Goal: Task Accomplishment & Management: Use online tool/utility

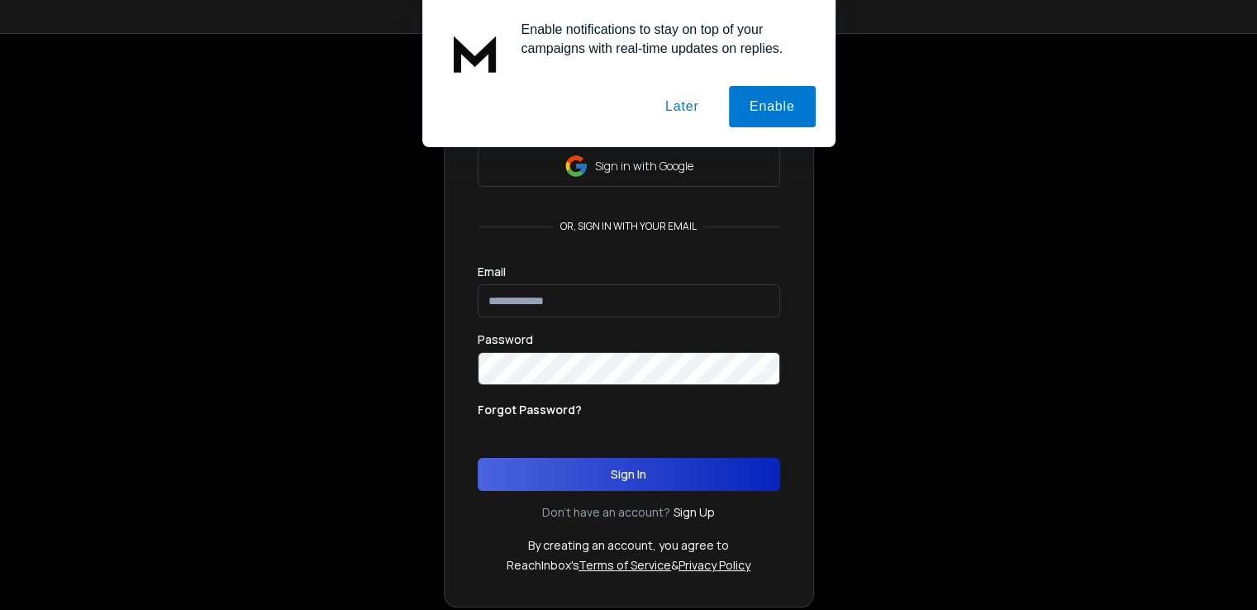
click at [620, 310] on input "email" at bounding box center [629, 300] width 302 height 33
type input "**********"
click at [640, 483] on button "Sign In" at bounding box center [629, 474] width 302 height 33
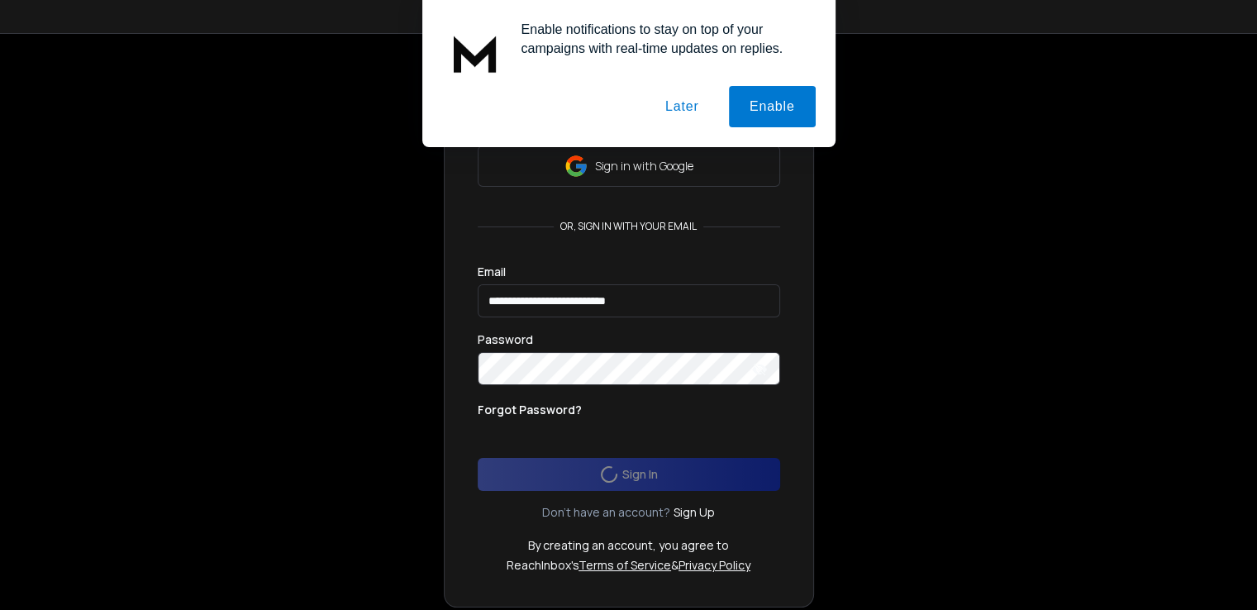
click at [684, 101] on button "Later" at bounding box center [681, 106] width 74 height 41
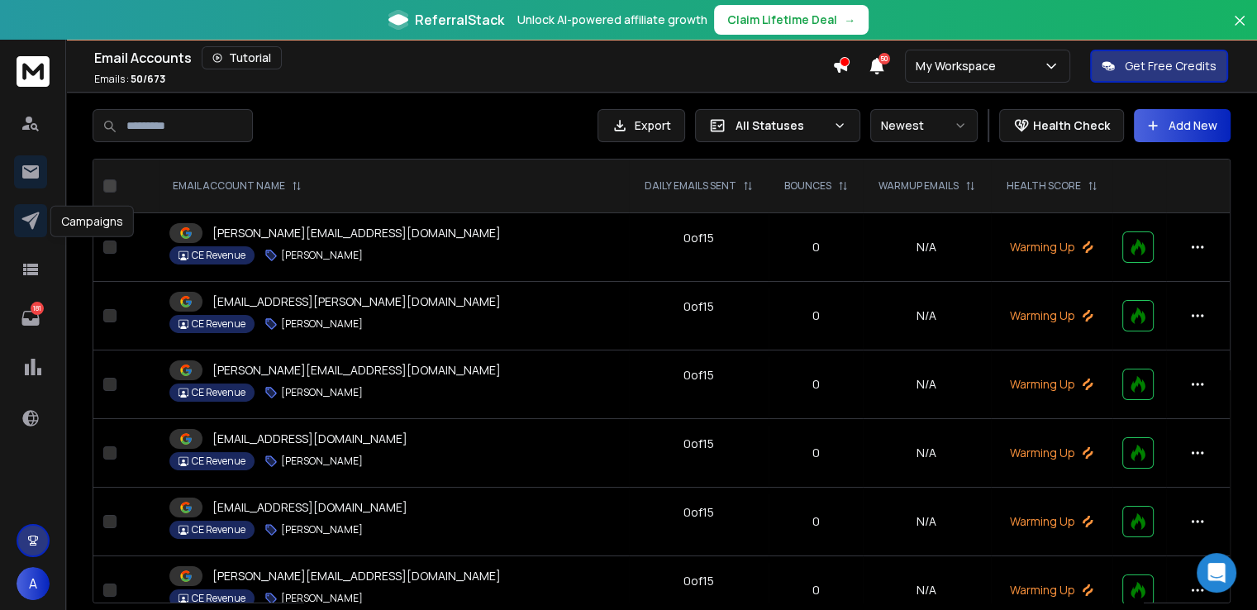
click at [26, 223] on icon at bounding box center [31, 221] width 20 height 20
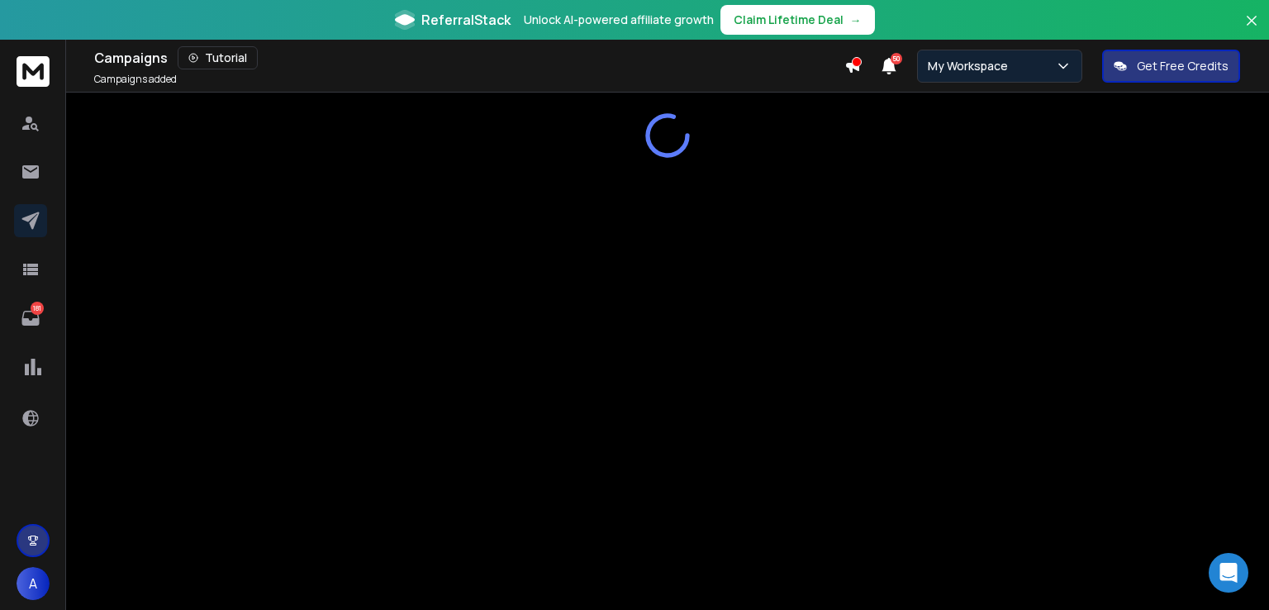
click at [988, 55] on button "My Workspace" at bounding box center [999, 66] width 165 height 33
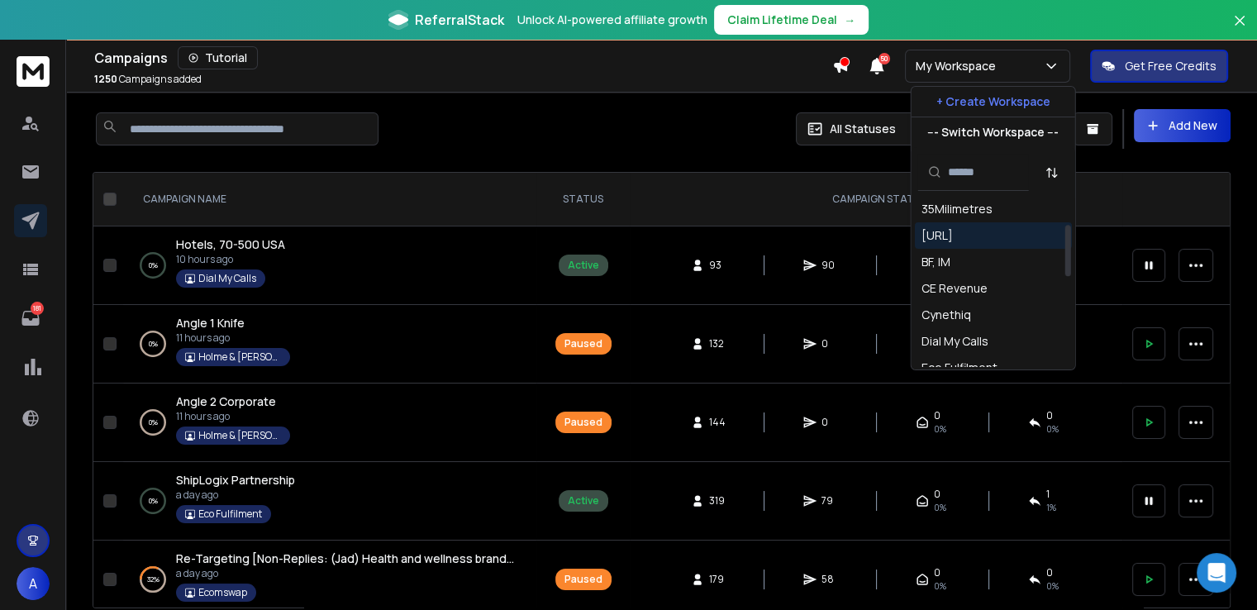
scroll to position [83, 0]
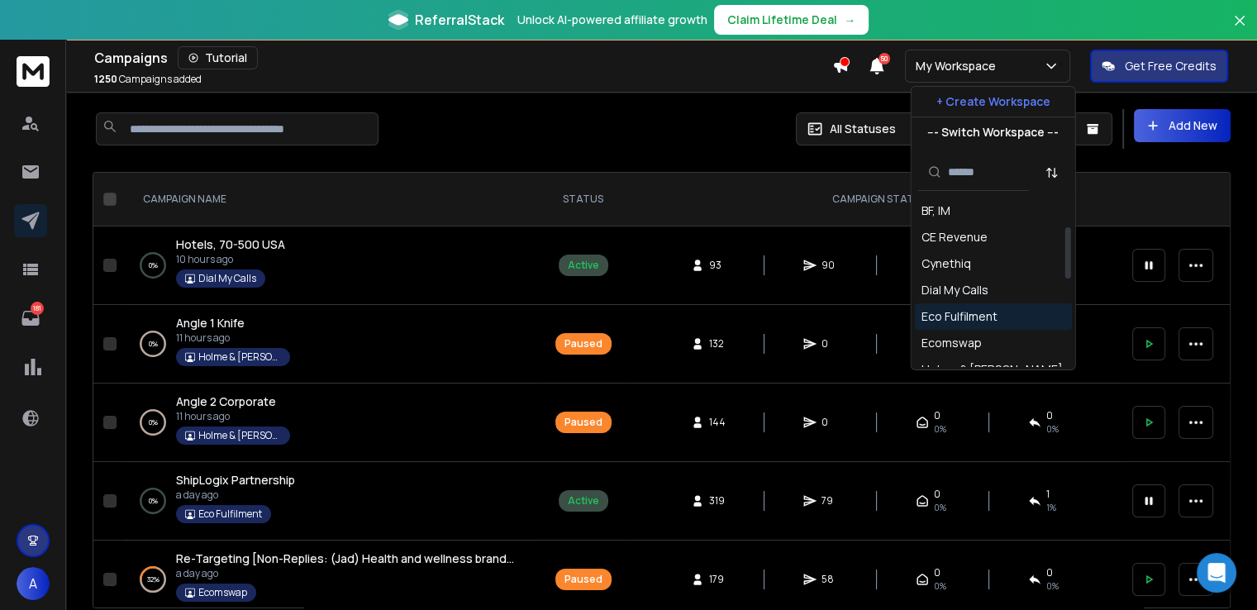
click at [963, 320] on div "Eco Fulfilment" at bounding box center [959, 316] width 76 height 17
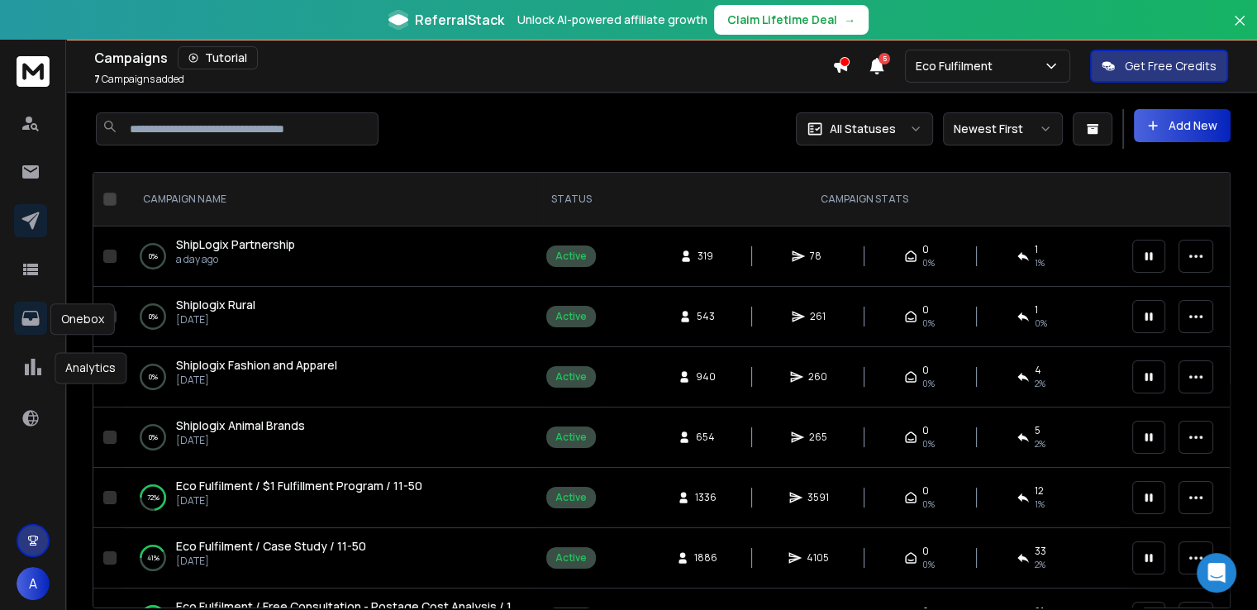
click at [21, 305] on link at bounding box center [30, 318] width 33 height 33
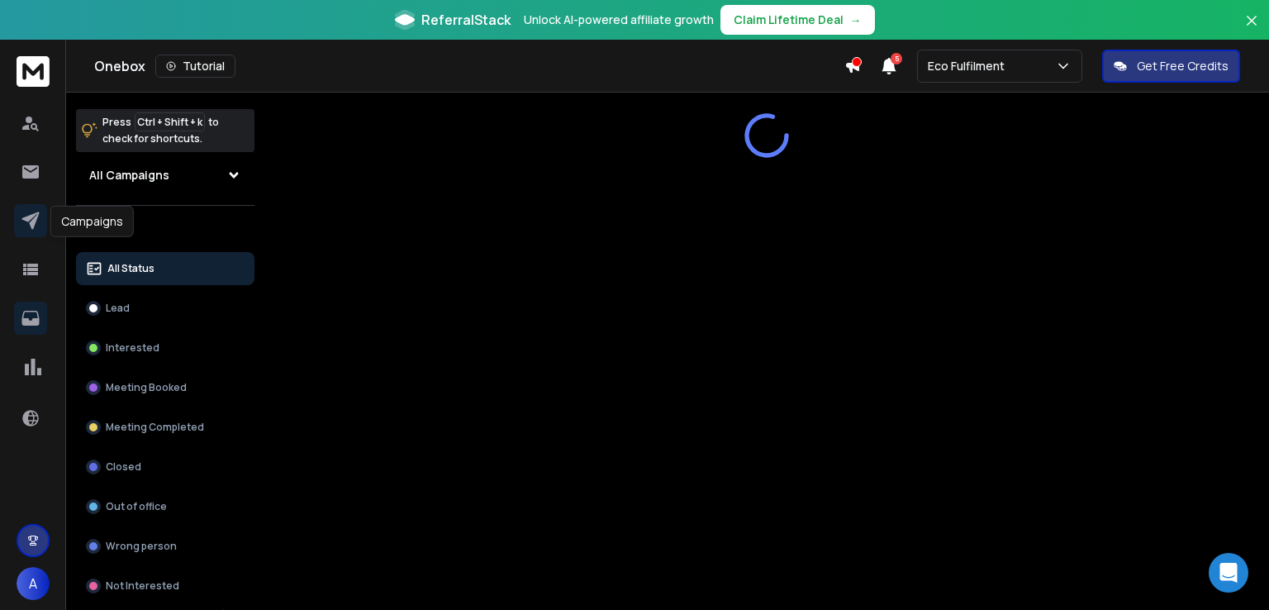
click at [36, 227] on icon at bounding box center [31, 221] width 20 height 20
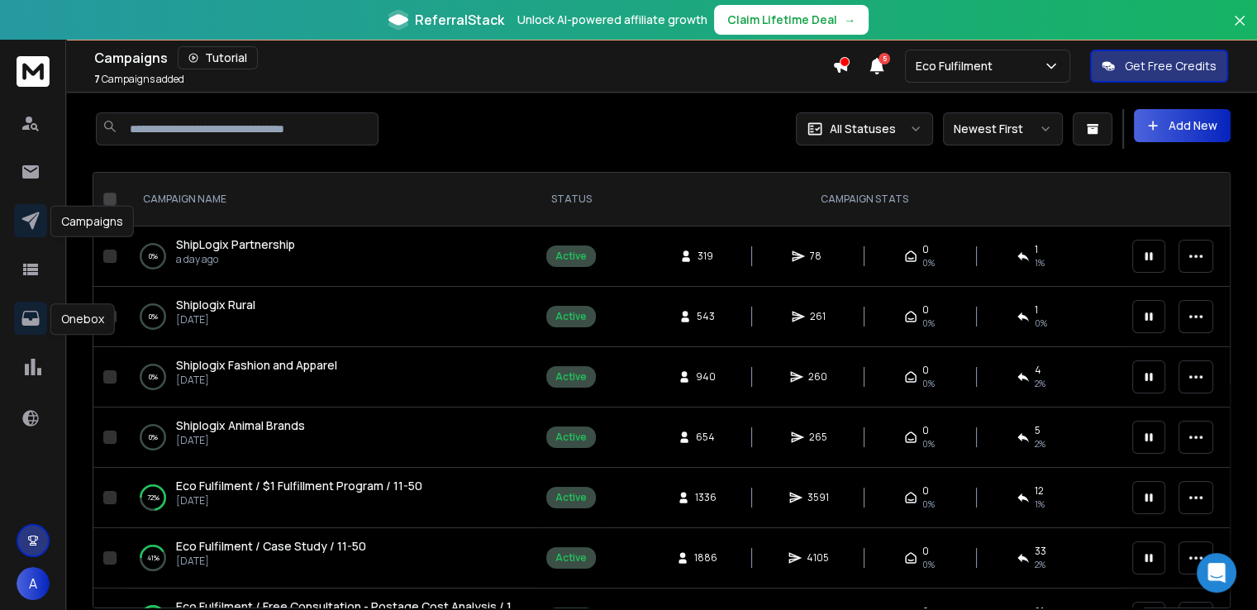
click at [33, 324] on icon at bounding box center [29, 318] width 17 height 15
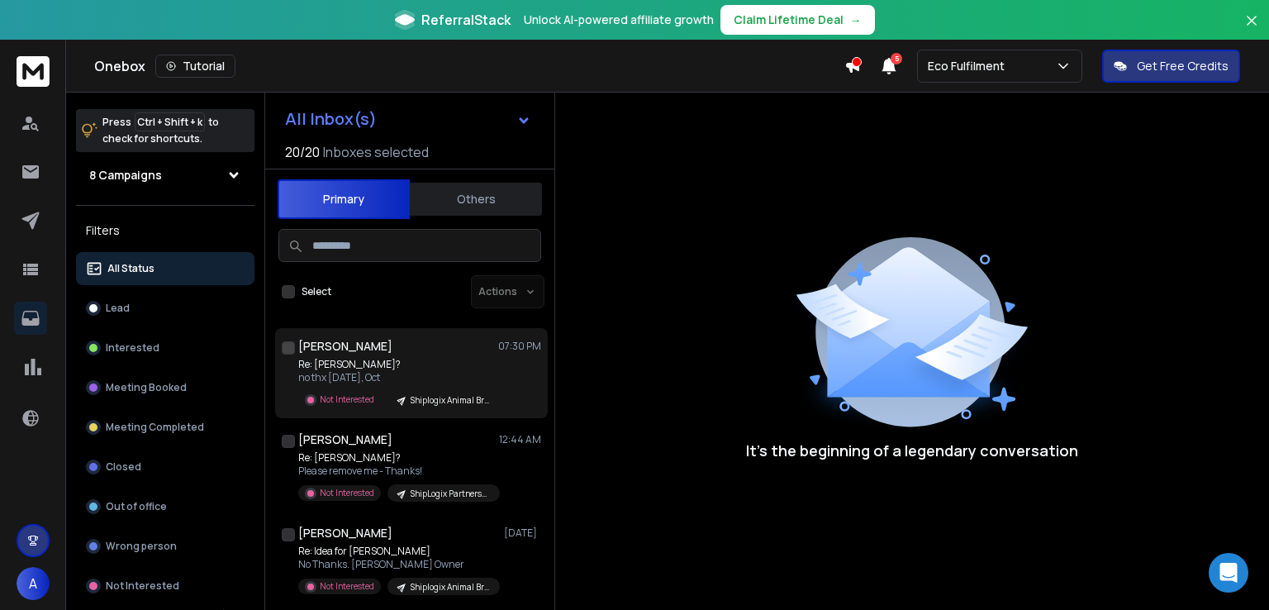
click at [333, 363] on p "Re: [PERSON_NAME]?" at bounding box center [397, 364] width 198 height 13
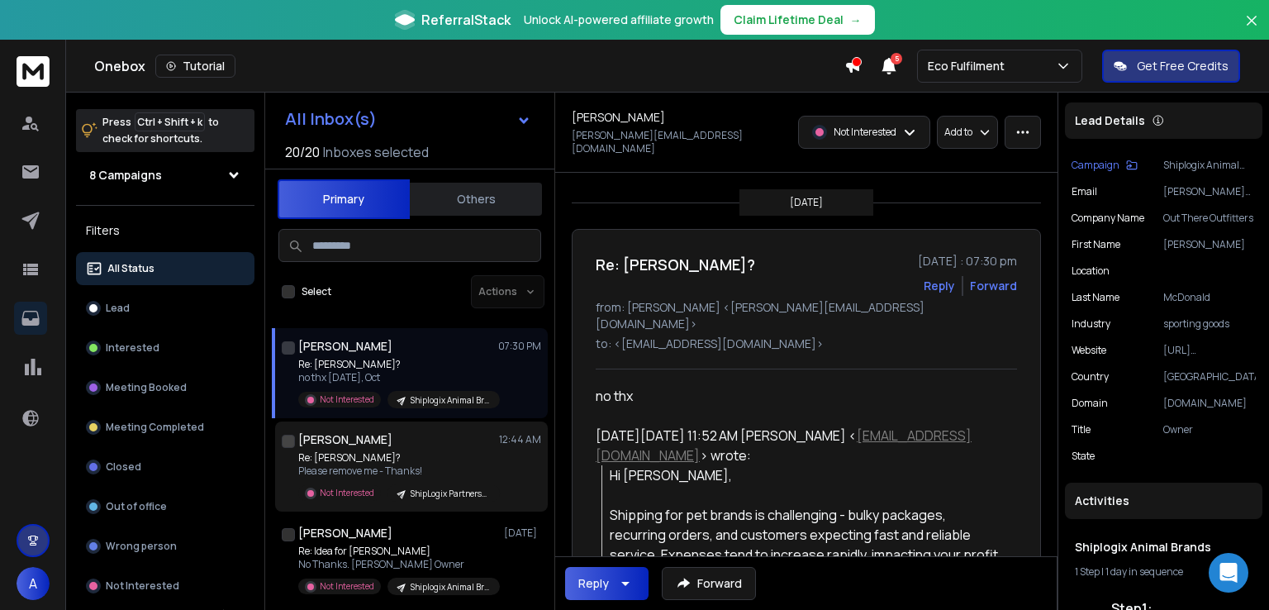
click at [395, 454] on p "Re: [PERSON_NAME]?" at bounding box center [397, 457] width 198 height 13
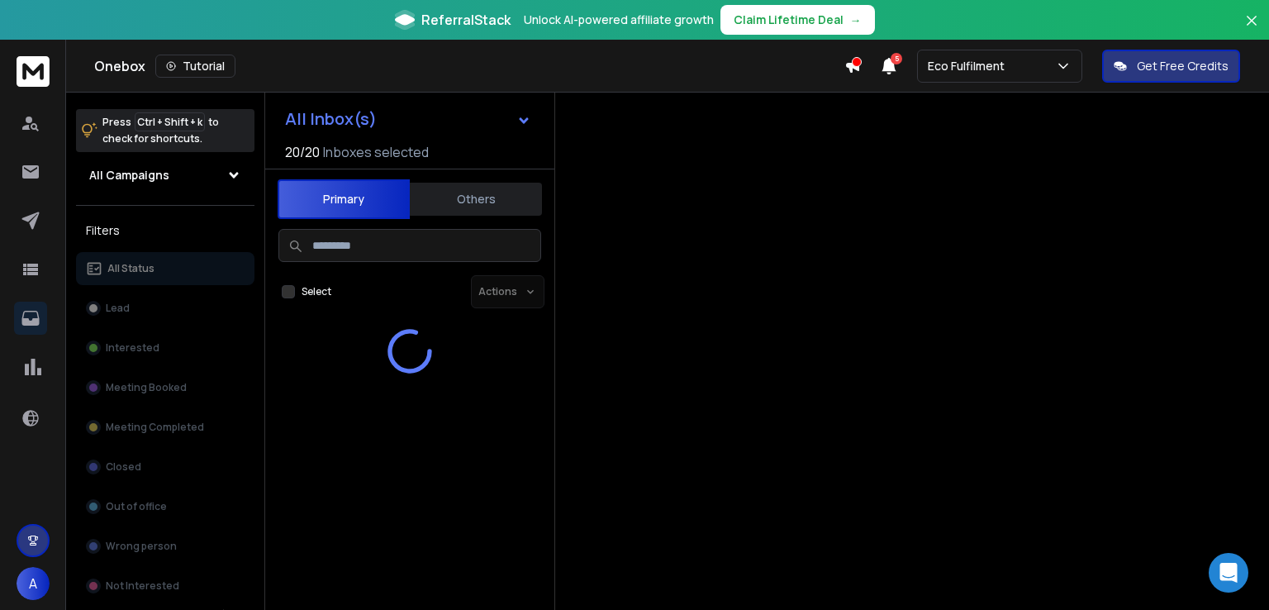
click at [377, 445] on div at bounding box center [409, 437] width 289 height 225
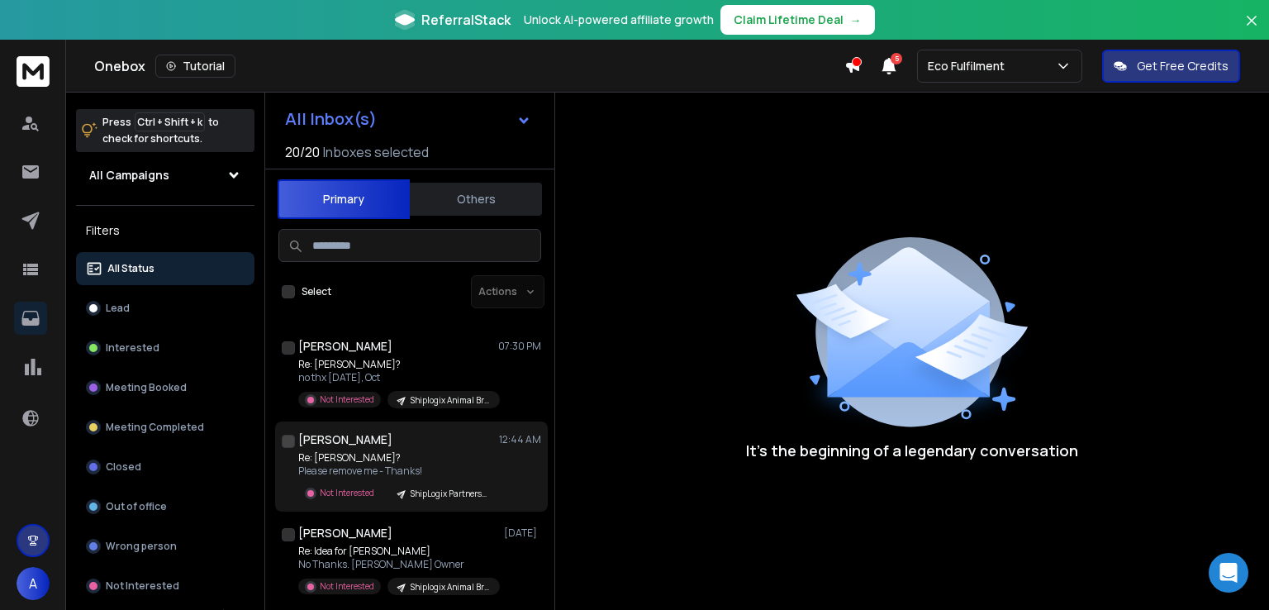
click at [409, 453] on p "Re: [PERSON_NAME]?" at bounding box center [397, 457] width 198 height 13
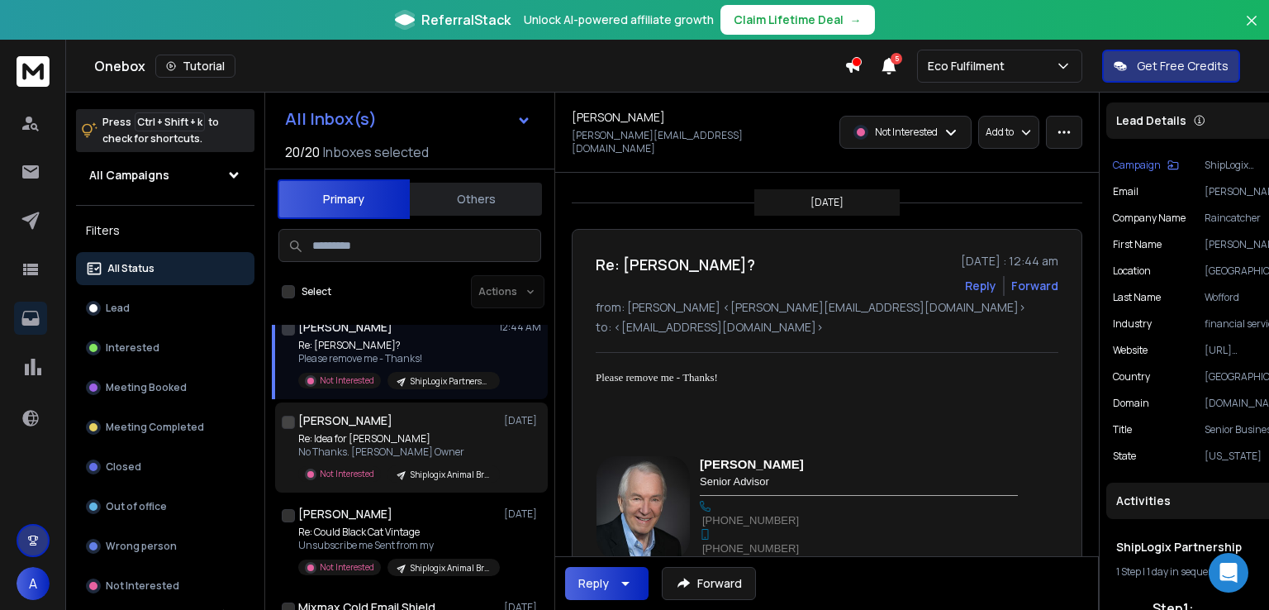
scroll to position [165, 0]
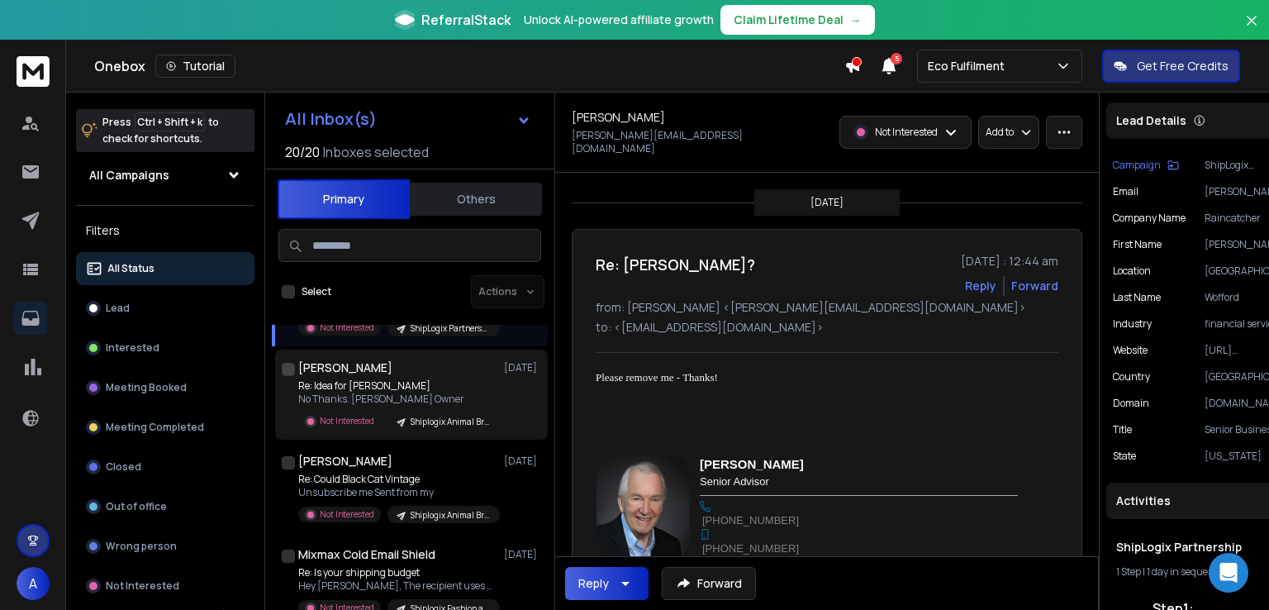
click at [364, 383] on p "Re: Idea for [PERSON_NAME]" at bounding box center [397, 385] width 198 height 13
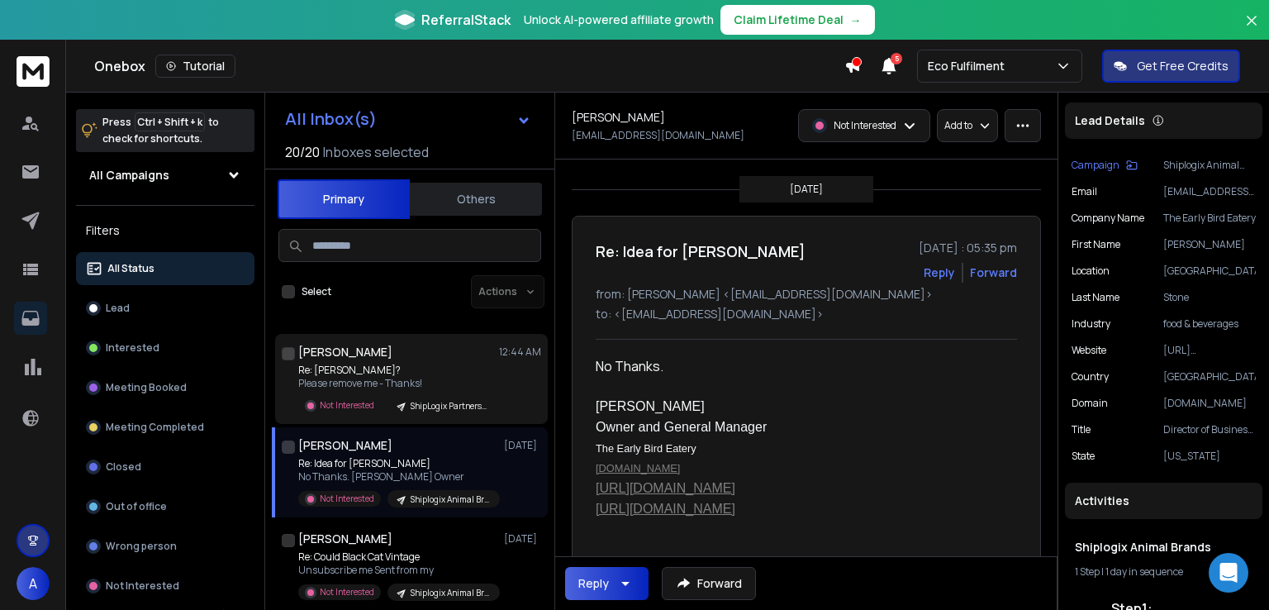
scroll to position [83, 0]
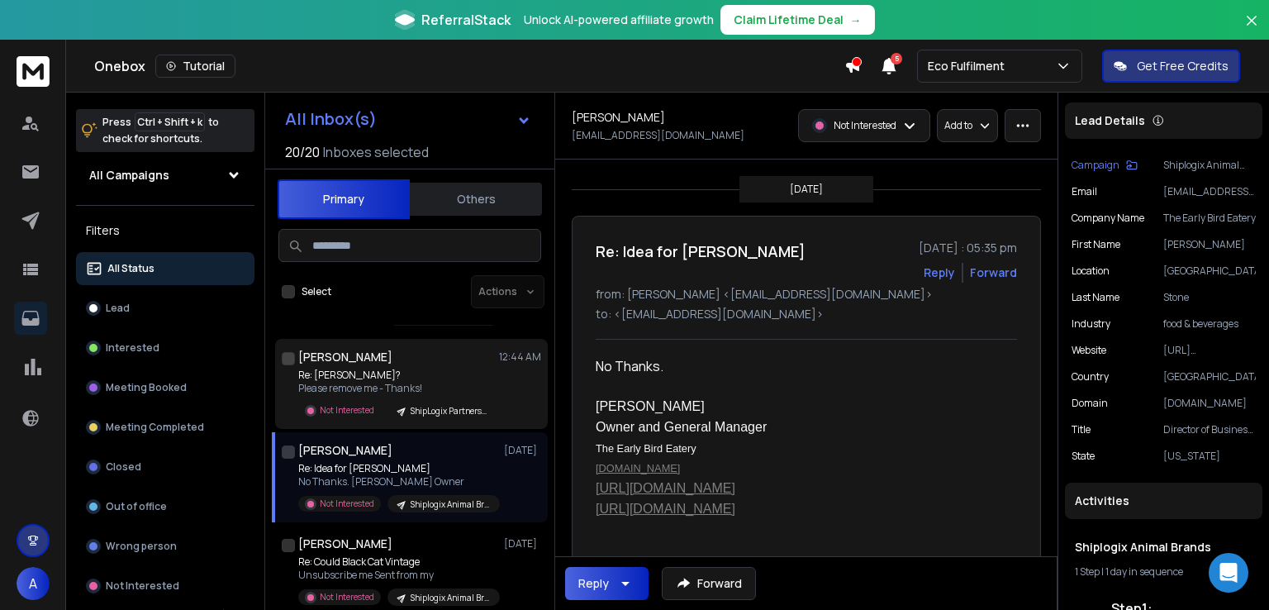
click at [384, 385] on p "Please remove me - Thanks!" at bounding box center [397, 388] width 198 height 13
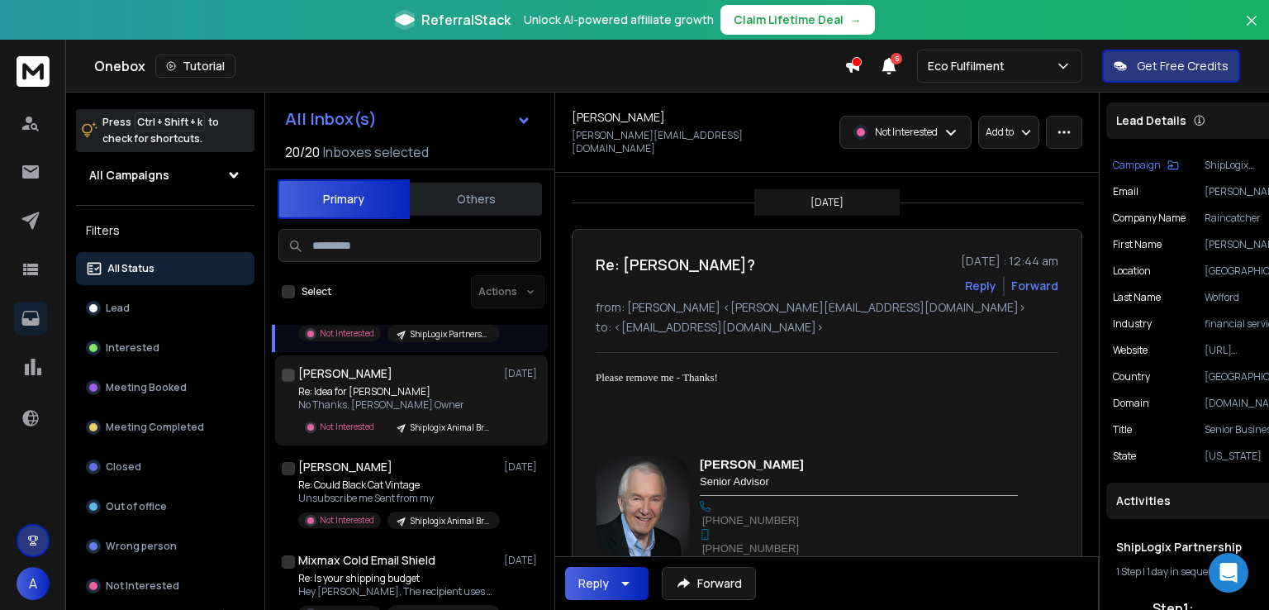
scroll to position [165, 0]
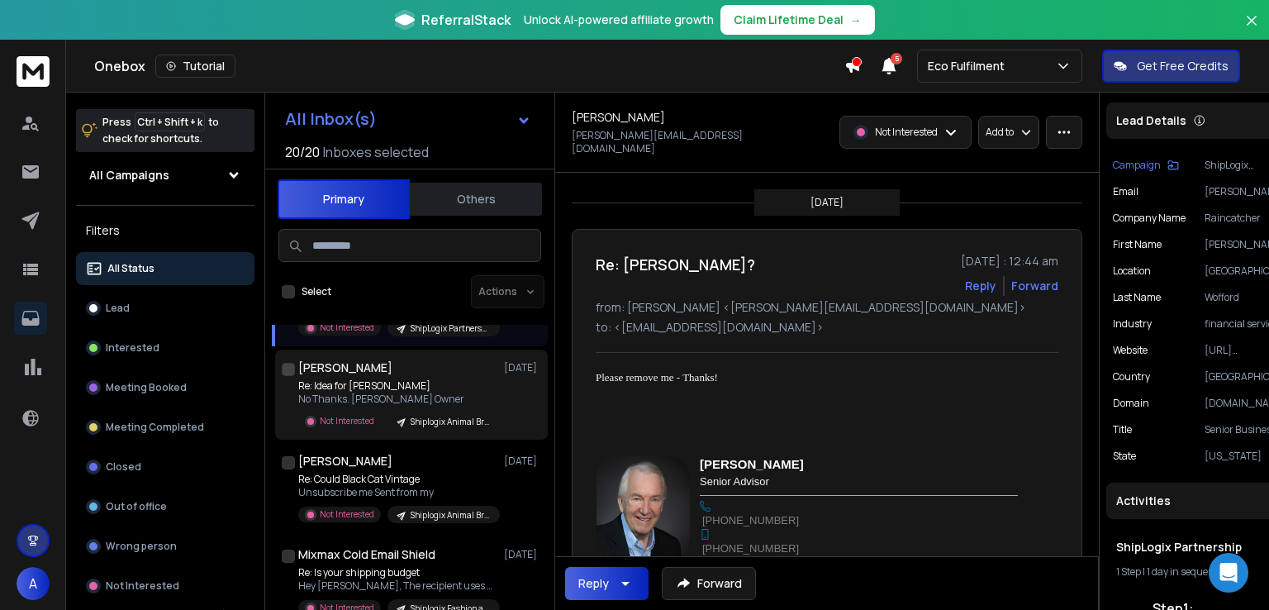
click at [401, 367] on div "[PERSON_NAME] [DATE]" at bounding box center [419, 367] width 243 height 17
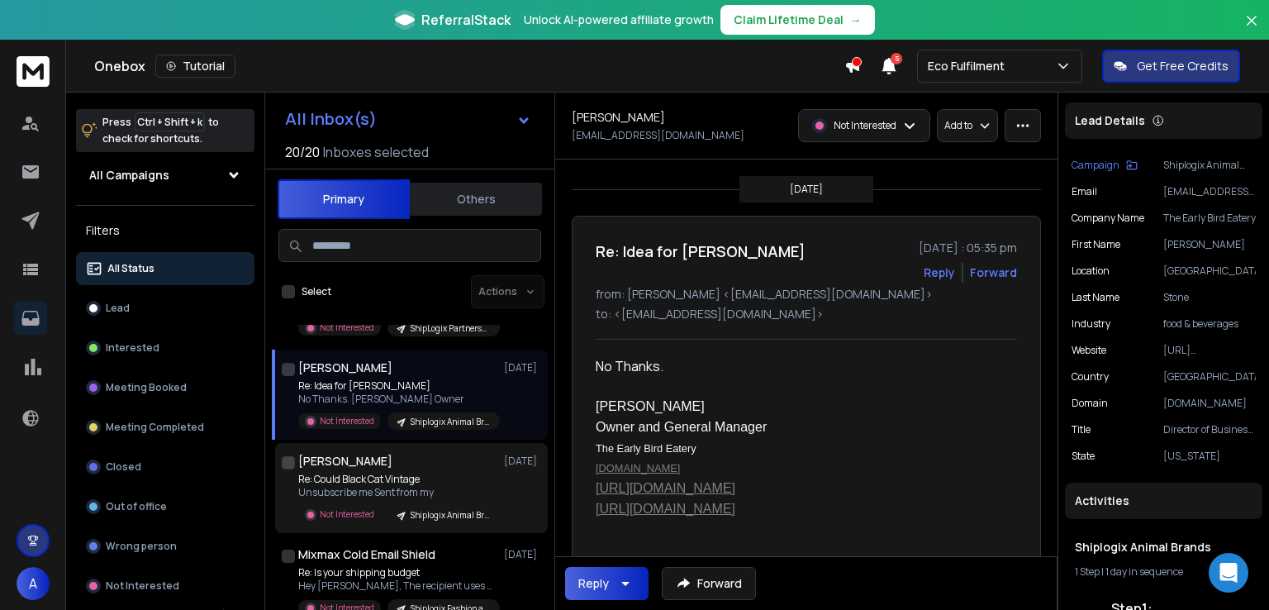
click at [380, 448] on div "[PERSON_NAME] [DATE] Re: Could Black Cat Vintage Unsubscribe me Sent from my No…" at bounding box center [411, 488] width 273 height 90
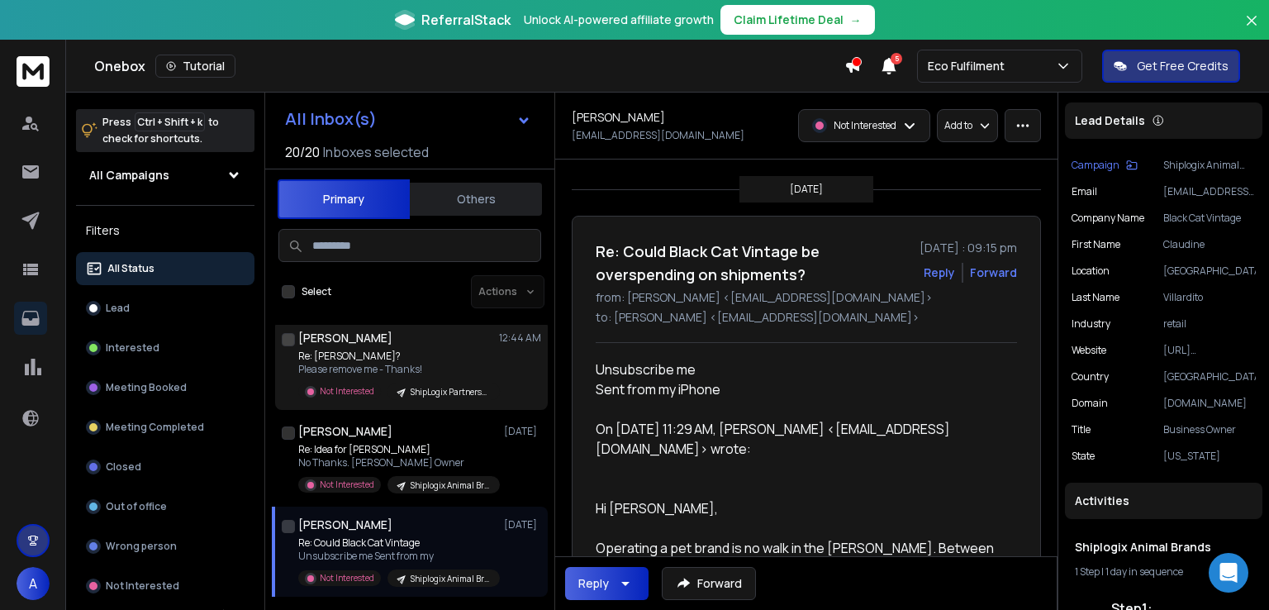
scroll to position [83, 0]
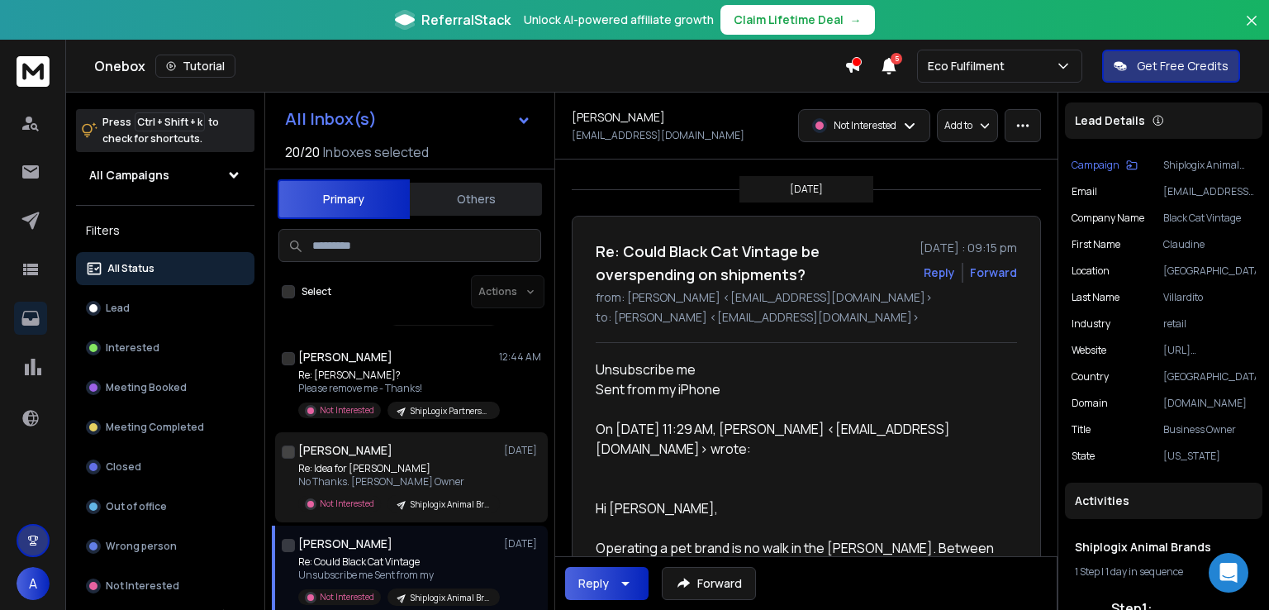
click at [449, 477] on p "No Thanks. [PERSON_NAME] Owner" at bounding box center [397, 481] width 198 height 13
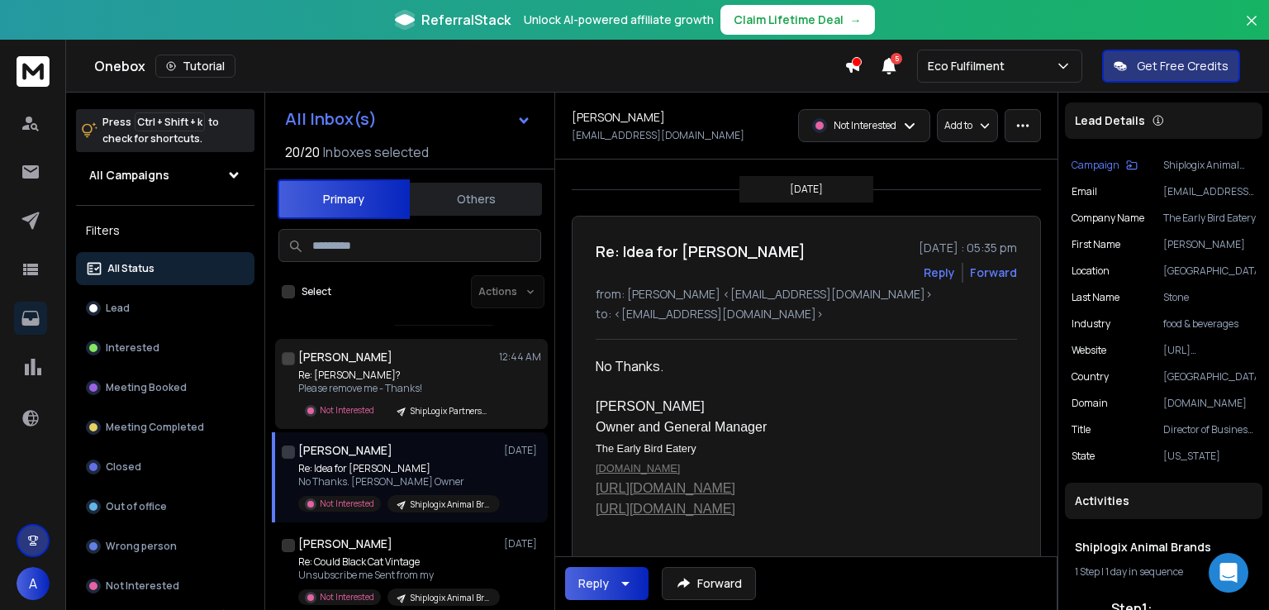
click at [434, 359] on div "[PERSON_NAME] 12:44 AM" at bounding box center [419, 357] width 243 height 17
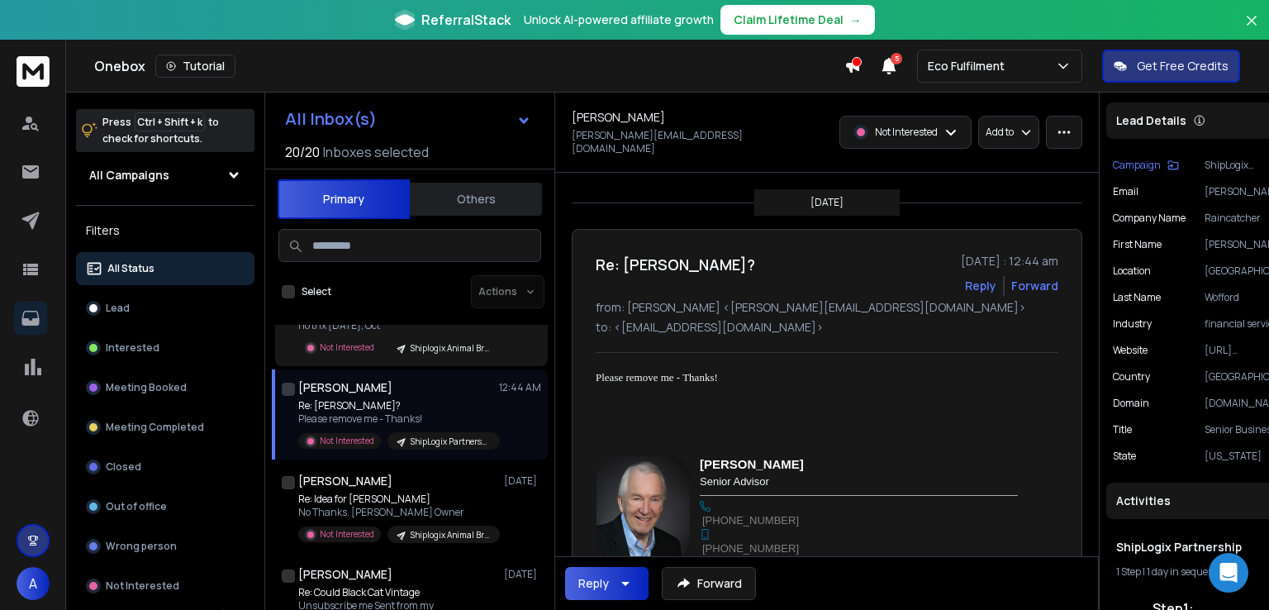
scroll to position [0, 0]
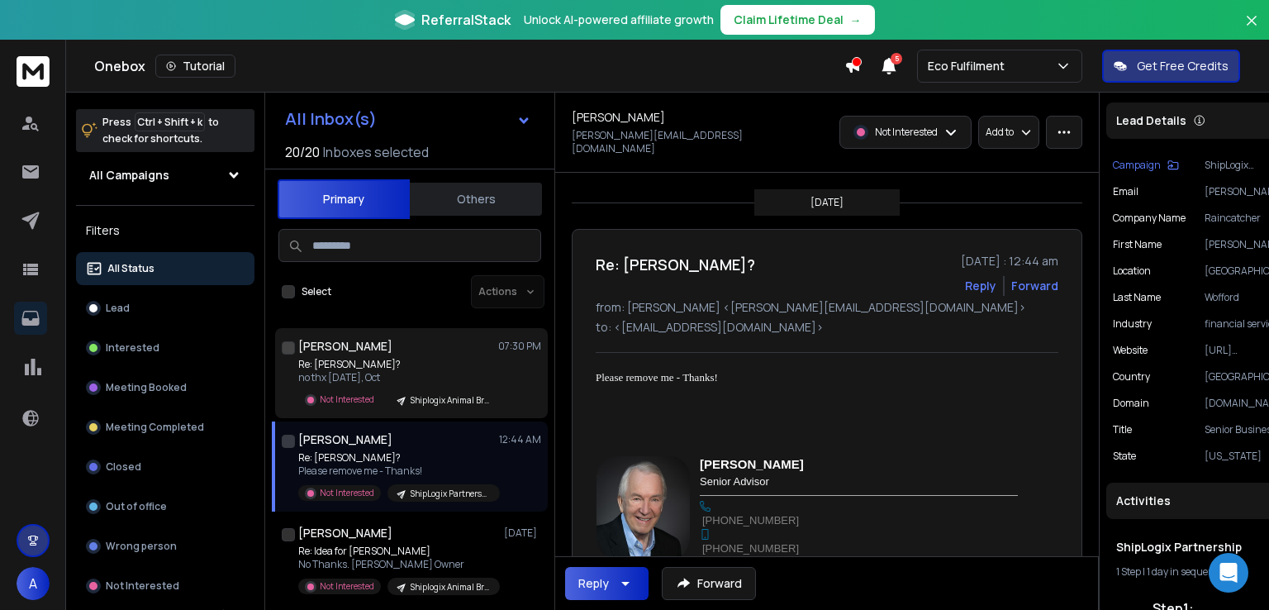
click at [383, 394] on div "Not Interested Shiplogix Animal Brands" at bounding box center [399, 399] width 202 height 17
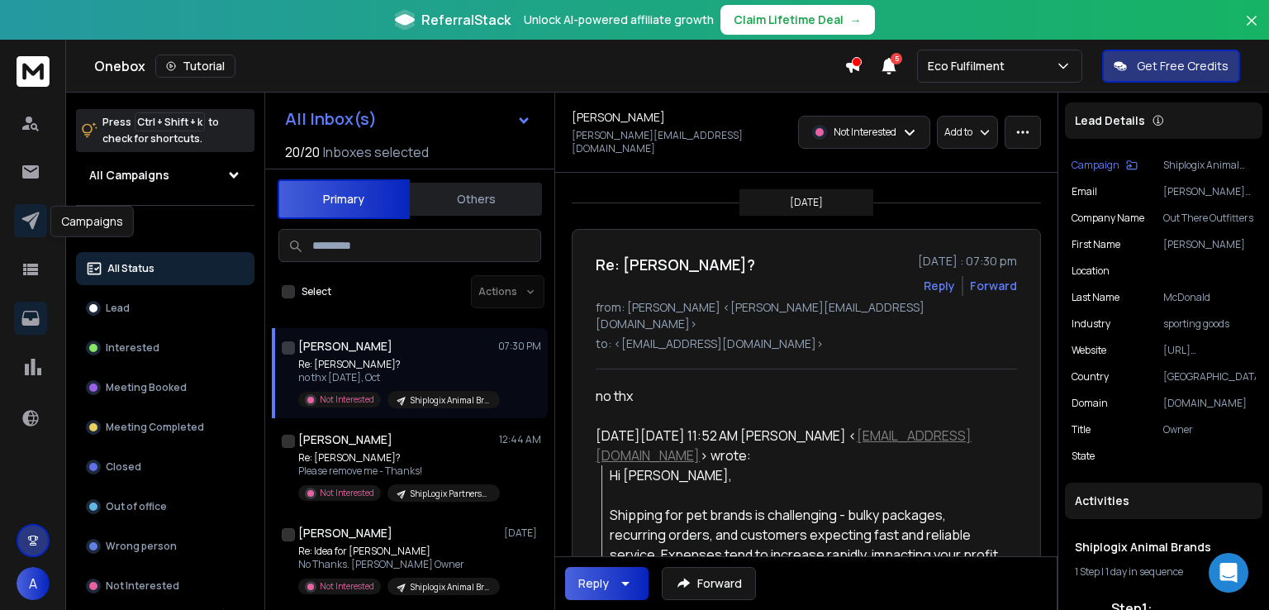
click at [32, 222] on icon at bounding box center [29, 220] width 17 height 17
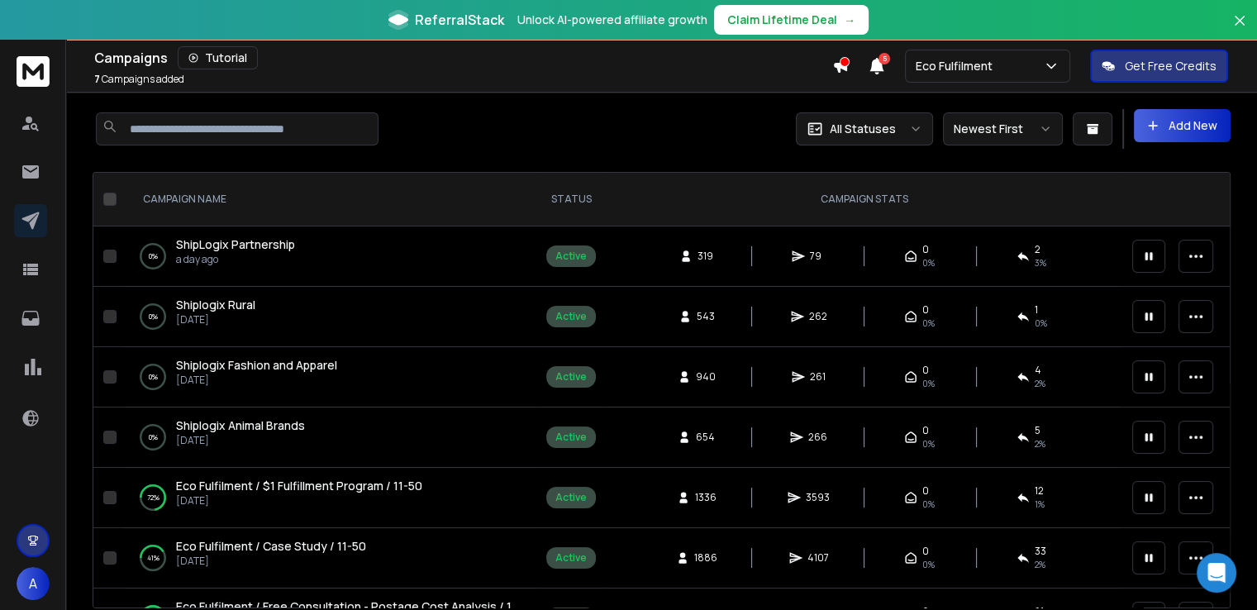
click at [316, 381] on p "[DATE]" at bounding box center [256, 379] width 161 height 13
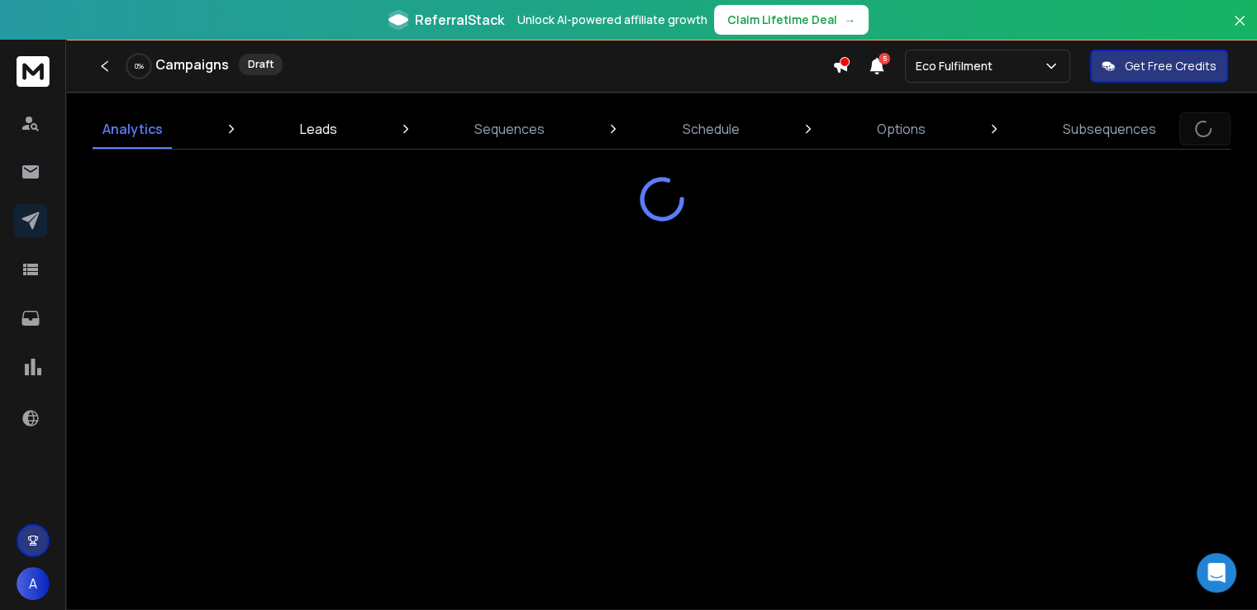
click at [340, 145] on link "Leads" at bounding box center [318, 129] width 57 height 40
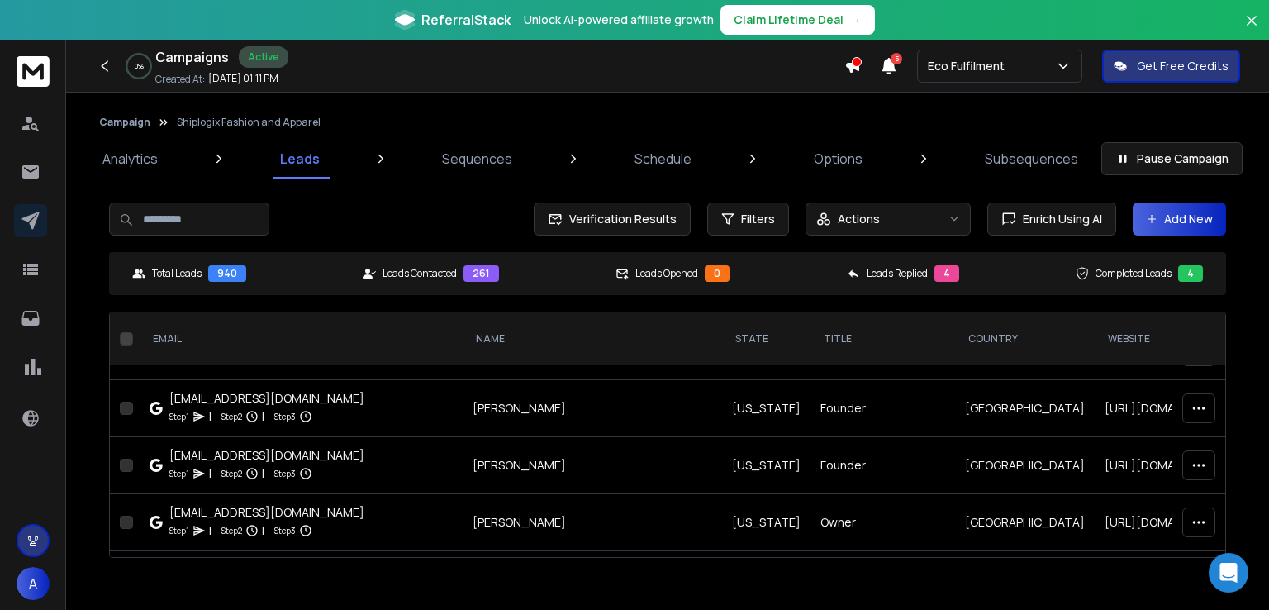
scroll to position [330, 229]
click at [1095, 407] on td "[URL][DOMAIN_NAME]" at bounding box center [1167, 406] width 145 height 57
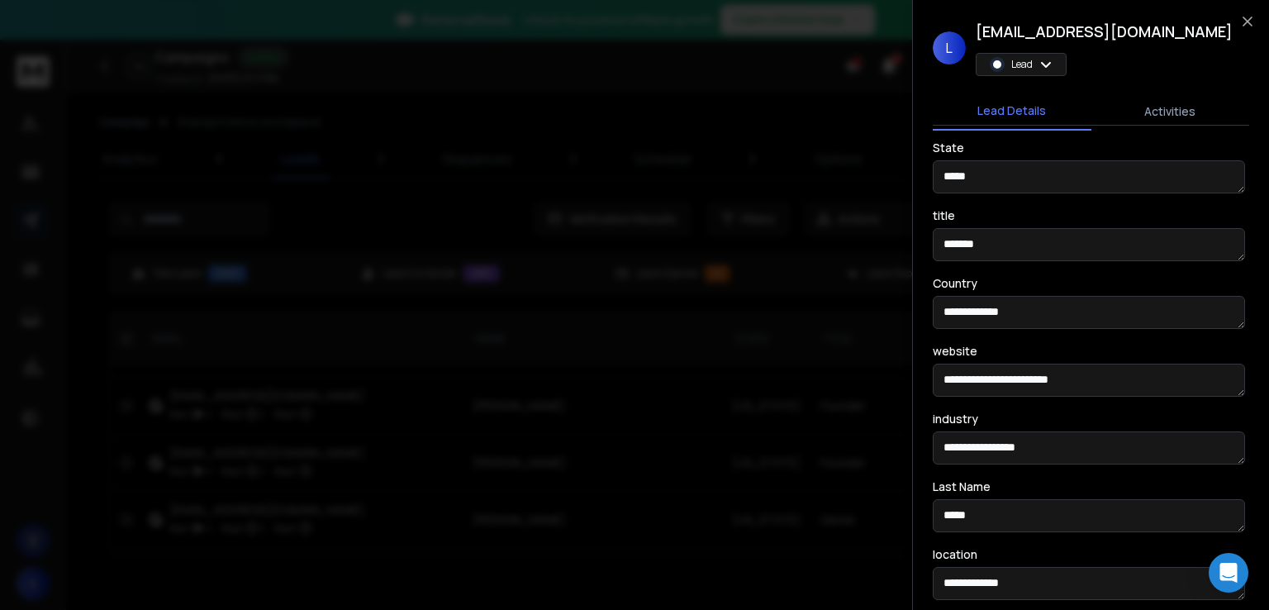
drag, startPoint x: 1108, startPoint y: 377, endPoint x: 872, endPoint y: 379, distance: 235.5
click at [879, 379] on body "ReferralStack Unlock AI-powered affiliate growth Lifetime Deals available! Clai…" at bounding box center [634, 305] width 1269 height 610
click at [1239, 21] on icon "button" at bounding box center [1247, 21] width 17 height 17
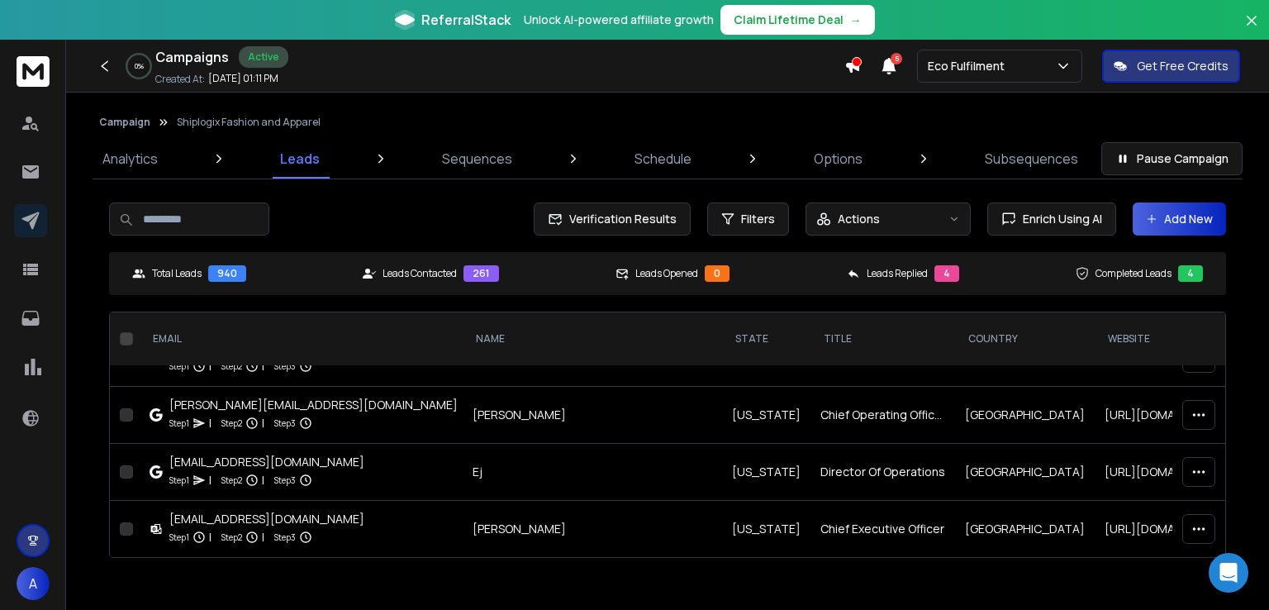
scroll to position [744, 229]
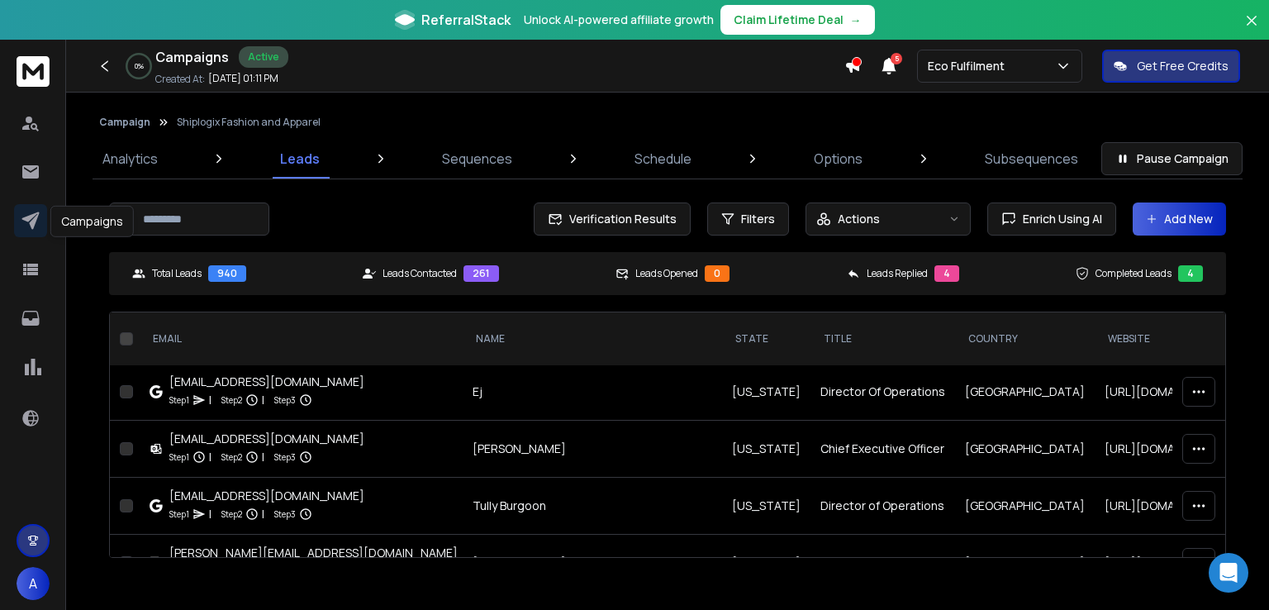
click at [26, 219] on icon at bounding box center [29, 220] width 17 height 17
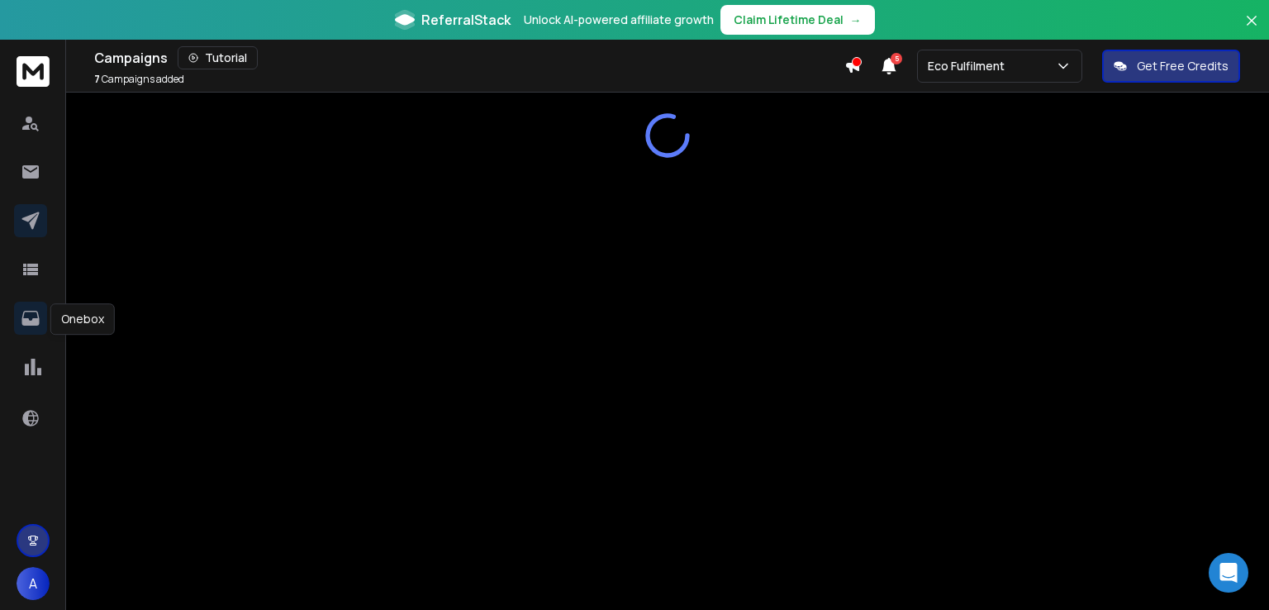
click at [26, 311] on icon at bounding box center [29, 318] width 17 height 15
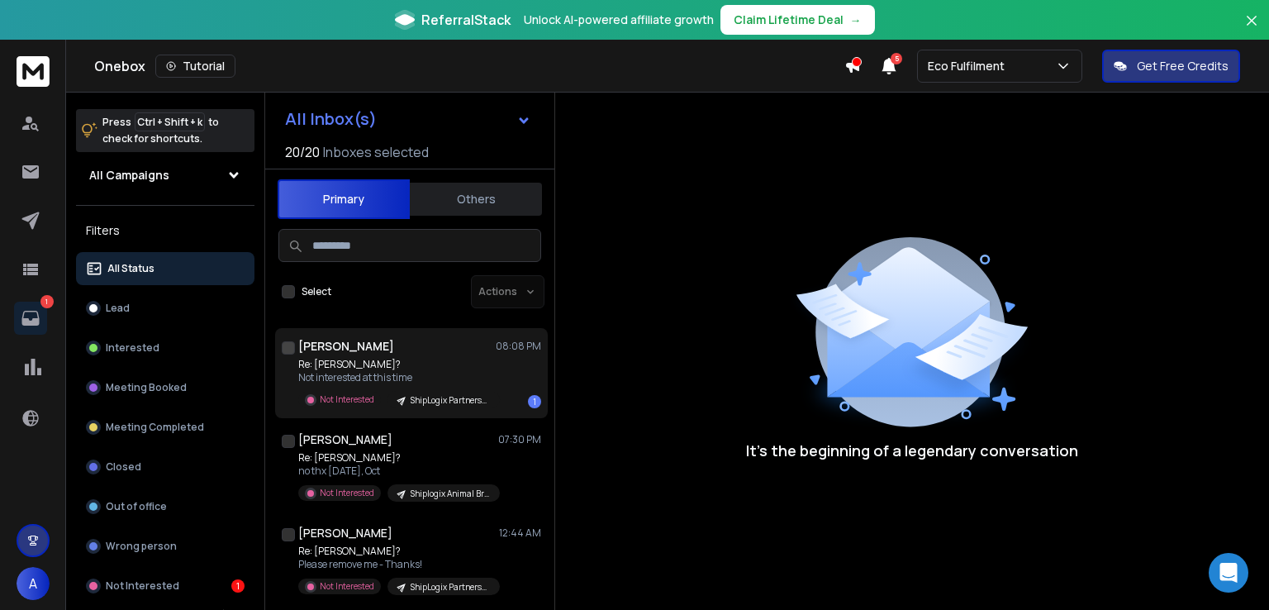
click at [364, 351] on div "[PERSON_NAME] 08:08 PM" at bounding box center [419, 346] width 243 height 17
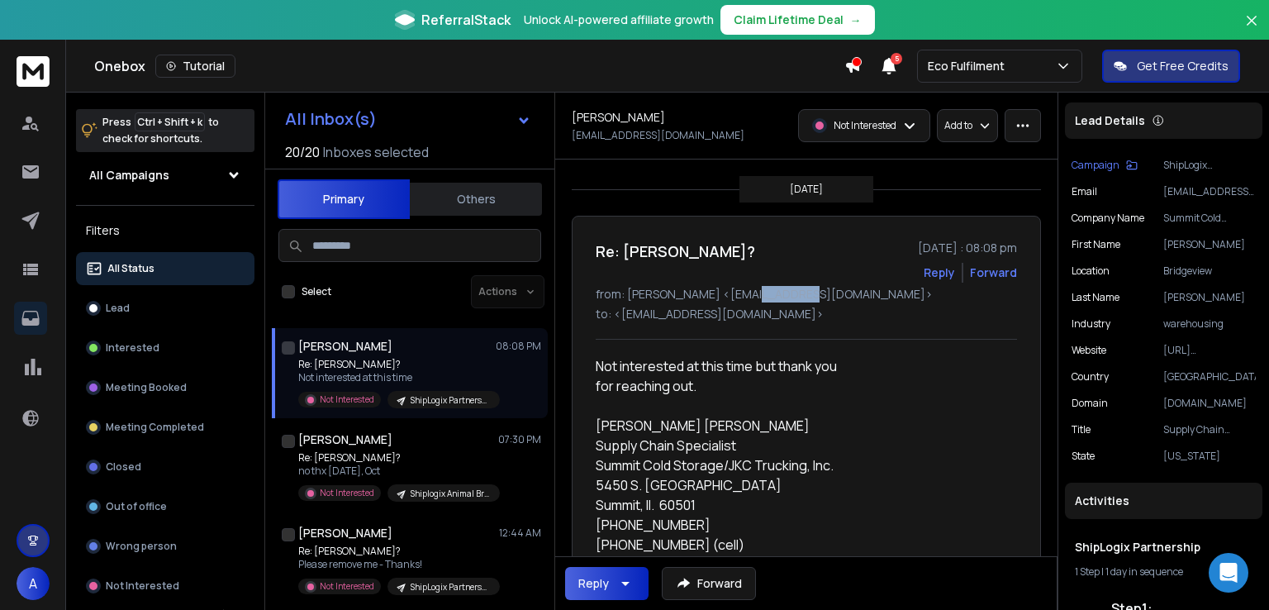
drag, startPoint x: 740, startPoint y: 297, endPoint x: 773, endPoint y: 293, distance: 33.2
click at [794, 297] on p "from: [PERSON_NAME] <[EMAIL_ADDRESS][DOMAIN_NAME]>" at bounding box center [806, 294] width 421 height 17
drag, startPoint x: 767, startPoint y: 292, endPoint x: 754, endPoint y: 294, distance: 13.3
click at [766, 292] on p "from: [PERSON_NAME] <[EMAIL_ADDRESS][DOMAIN_NAME]>" at bounding box center [806, 294] width 421 height 17
click at [740, 297] on p "from: [PERSON_NAME] <[EMAIL_ADDRESS][DOMAIN_NAME]>" at bounding box center [806, 294] width 421 height 17
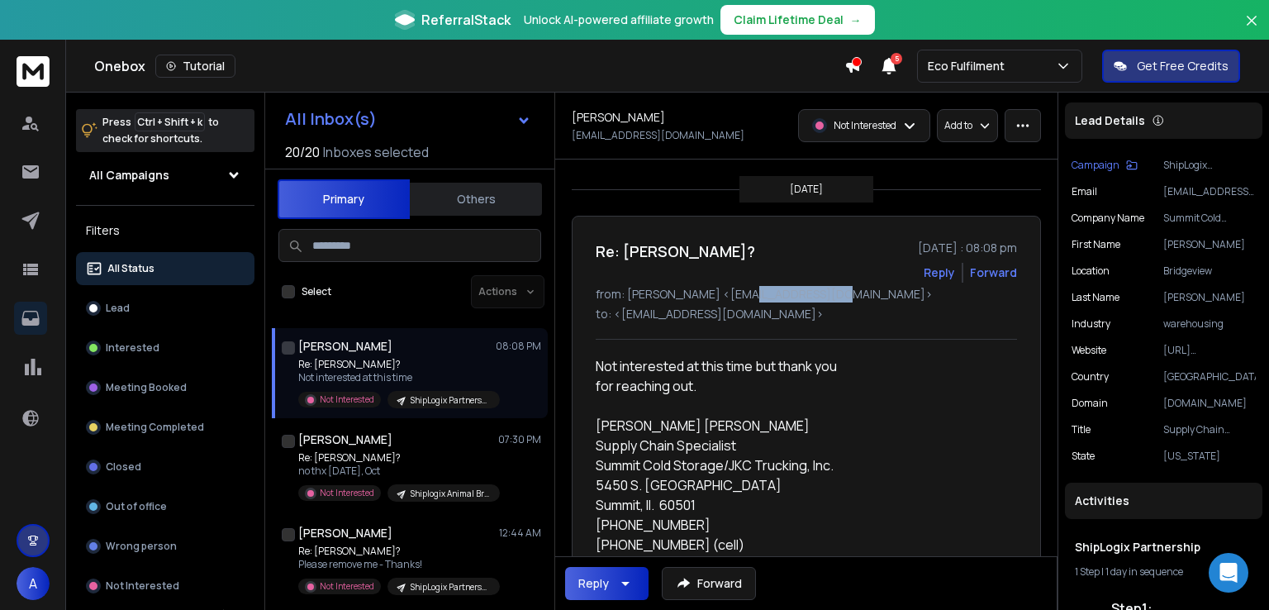
drag, startPoint x: 737, startPoint y: 295, endPoint x: 821, endPoint y: 293, distance: 84.3
click at [821, 293] on p "from: [PERSON_NAME] <[EMAIL_ADDRESS][DOMAIN_NAME]>" at bounding box center [806, 294] width 421 height 17
copy p "[DOMAIN_NAME]"
drag, startPoint x: 588, startPoint y: 440, endPoint x: 738, endPoint y: 435, distance: 149.6
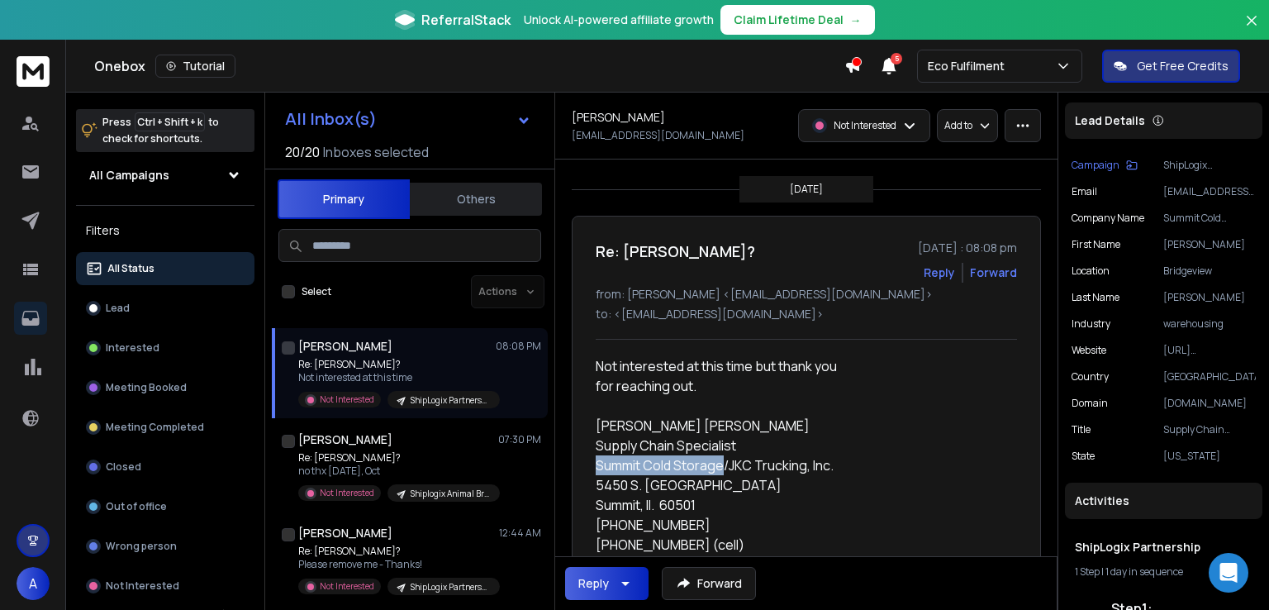
drag, startPoint x: 597, startPoint y: 466, endPoint x: 725, endPoint y: 459, distance: 128.3
click at [725, 459] on div "Summit Cold Storage/JKC Trucking, Inc." at bounding box center [800, 465] width 408 height 20
drag, startPoint x: 737, startPoint y: 461, endPoint x: 828, endPoint y: 465, distance: 91.0
click at [828, 465] on div "Summit Cold Storage/JKC Trucking, Inc." at bounding box center [800, 465] width 408 height 20
click at [763, 411] on div at bounding box center [800, 406] width 408 height 20
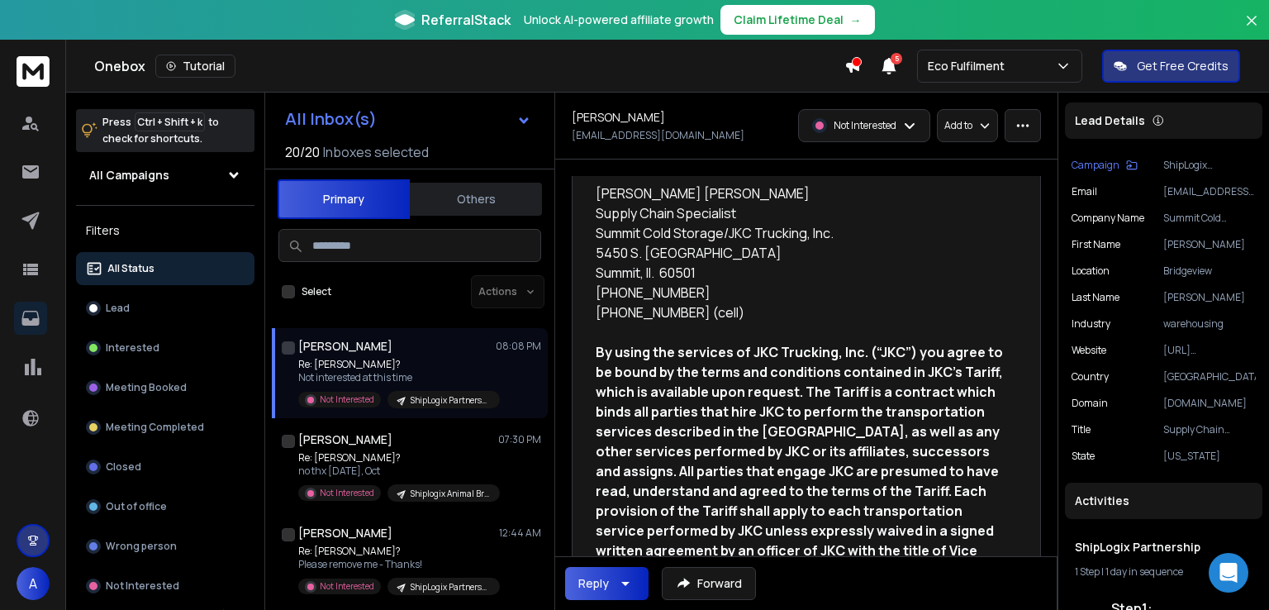
scroll to position [165, 0]
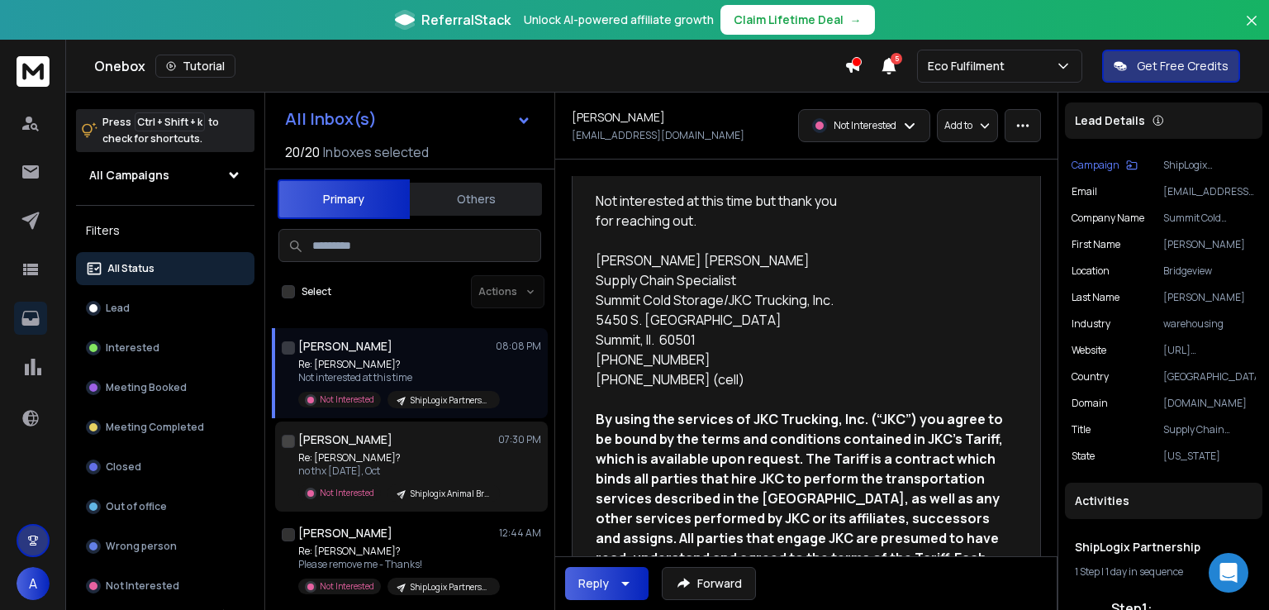
click at [364, 437] on h1 "[PERSON_NAME]" at bounding box center [345, 439] width 94 height 17
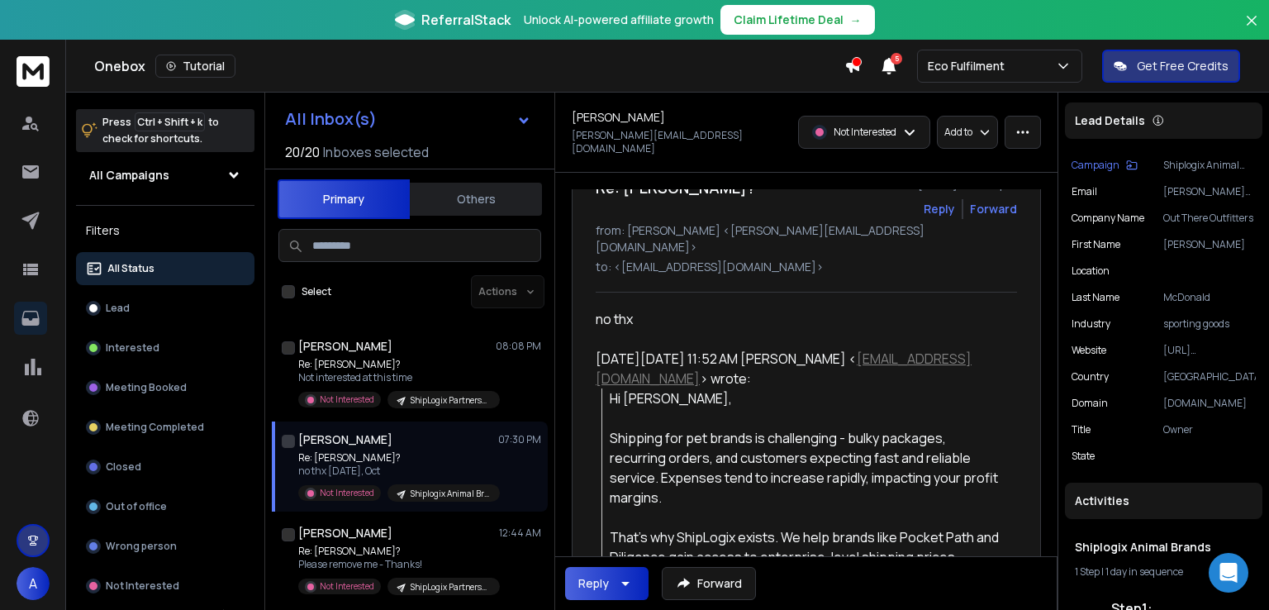
scroll to position [83, 0]
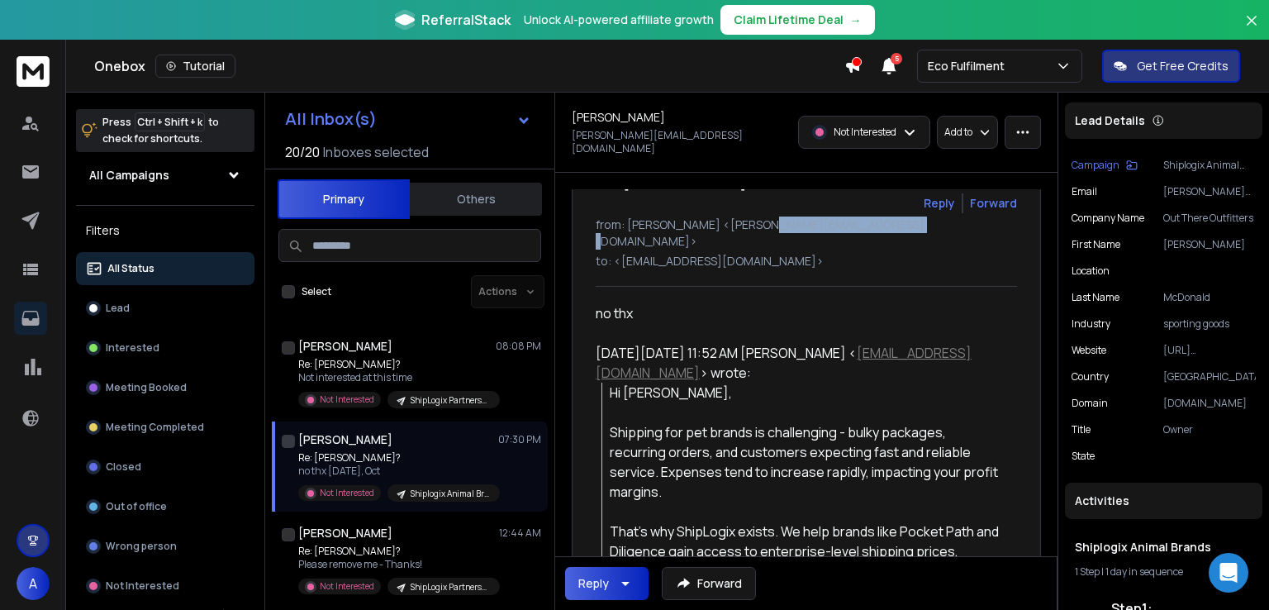
drag, startPoint x: 763, startPoint y: 212, endPoint x: 883, endPoint y: 209, distance: 119.8
click at [883, 216] on p "from: [PERSON_NAME] <[PERSON_NAME][EMAIL_ADDRESS][DOMAIN_NAME]>" at bounding box center [806, 232] width 421 height 33
copy p "[DOMAIN_NAME]"
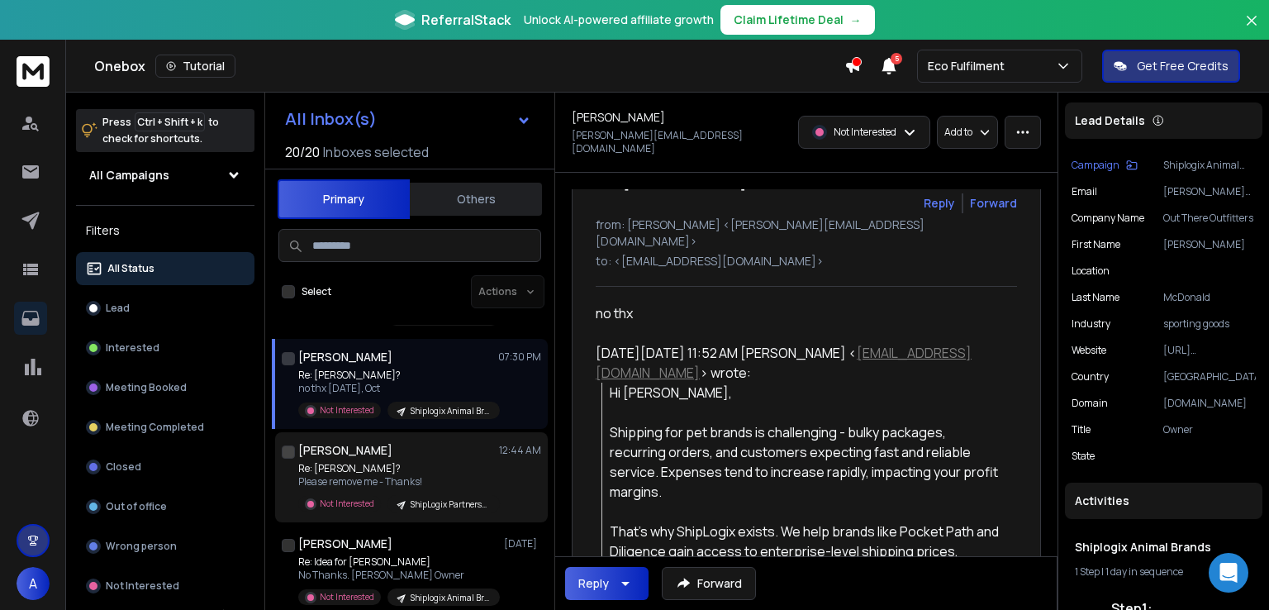
click at [420, 447] on div "[PERSON_NAME] 12:44 AM" at bounding box center [419, 450] width 243 height 17
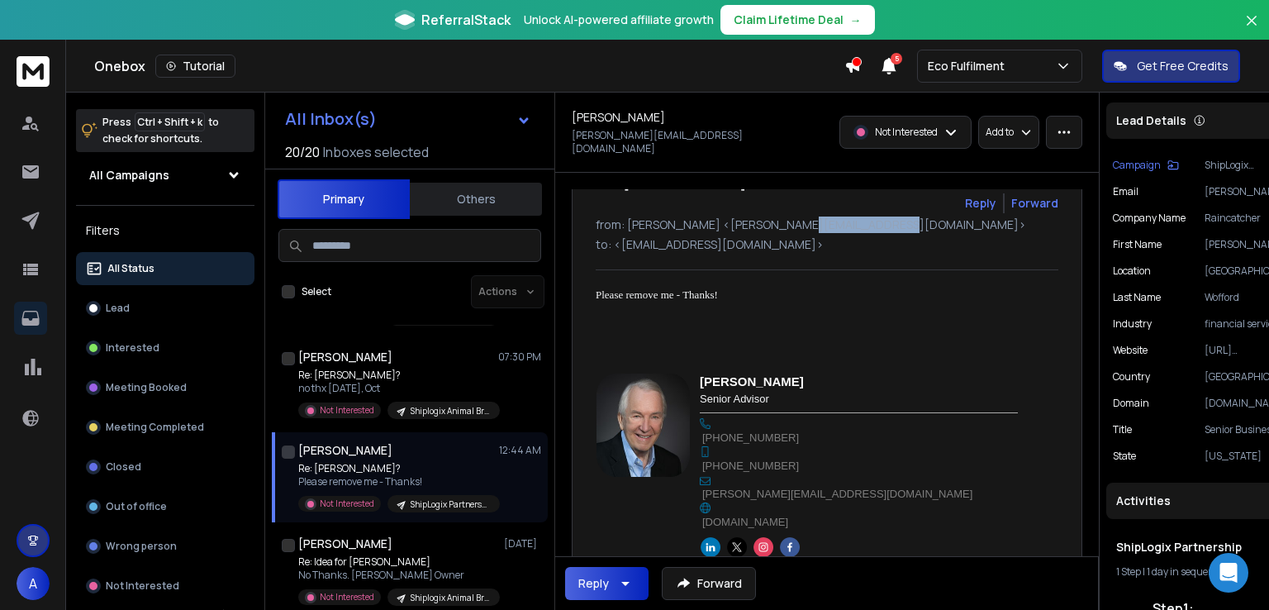
drag, startPoint x: 783, startPoint y: 211, endPoint x: 864, endPoint y: 211, distance: 81.0
click at [864, 216] on p "from: [PERSON_NAME] <[PERSON_NAME][EMAIL_ADDRESS][DOMAIN_NAME]>" at bounding box center [827, 224] width 463 height 17
copy p "[DOMAIN_NAME]"
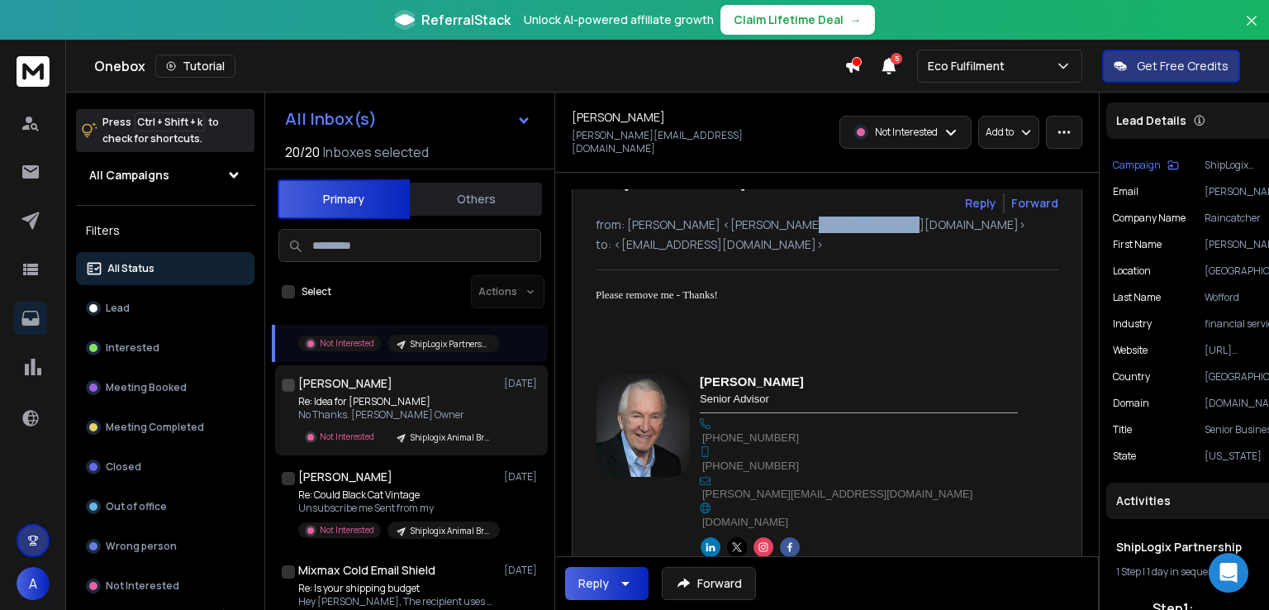
scroll to position [248, 0]
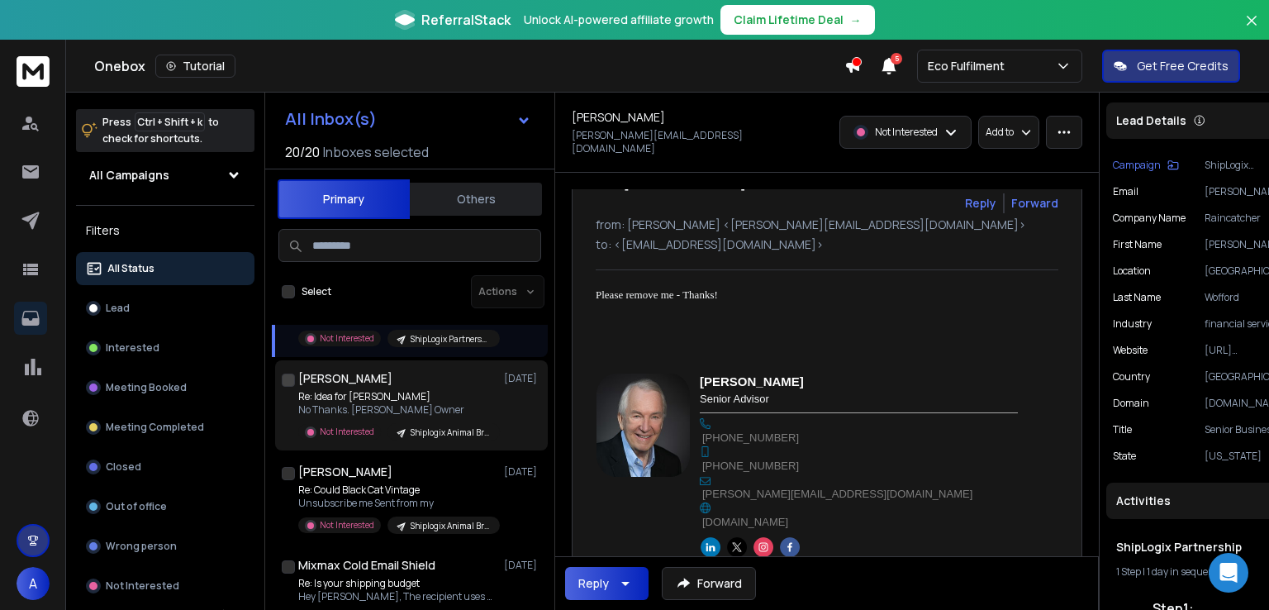
click at [377, 390] on p "Re: Idea for [PERSON_NAME]" at bounding box center [397, 396] width 198 height 13
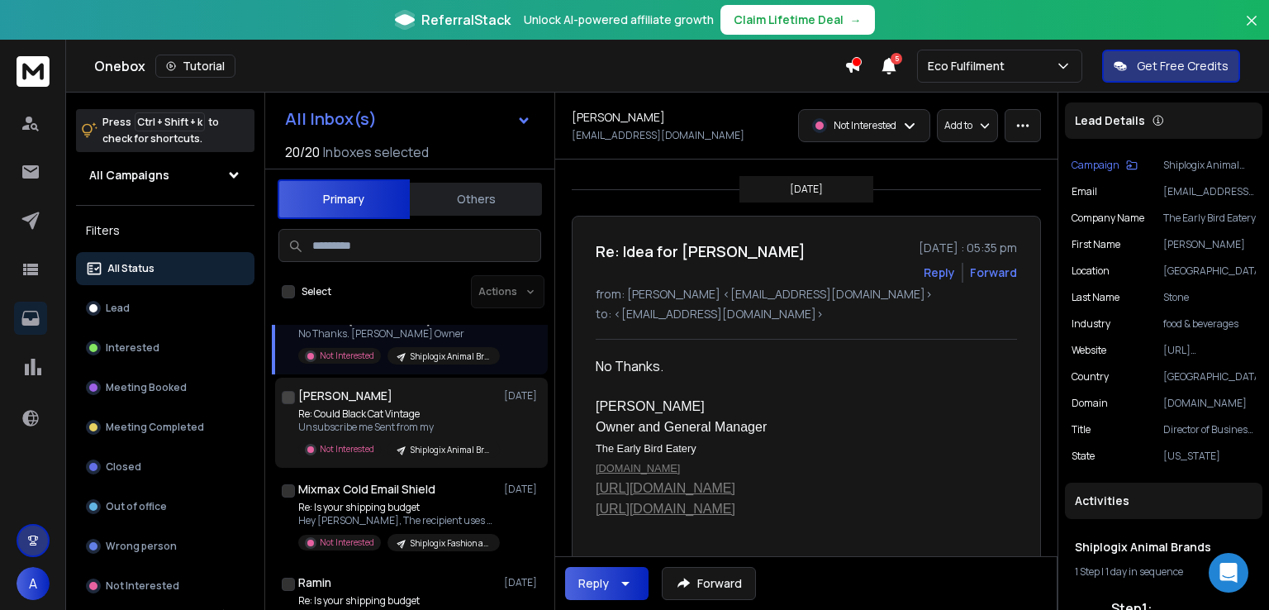
scroll to position [330, 0]
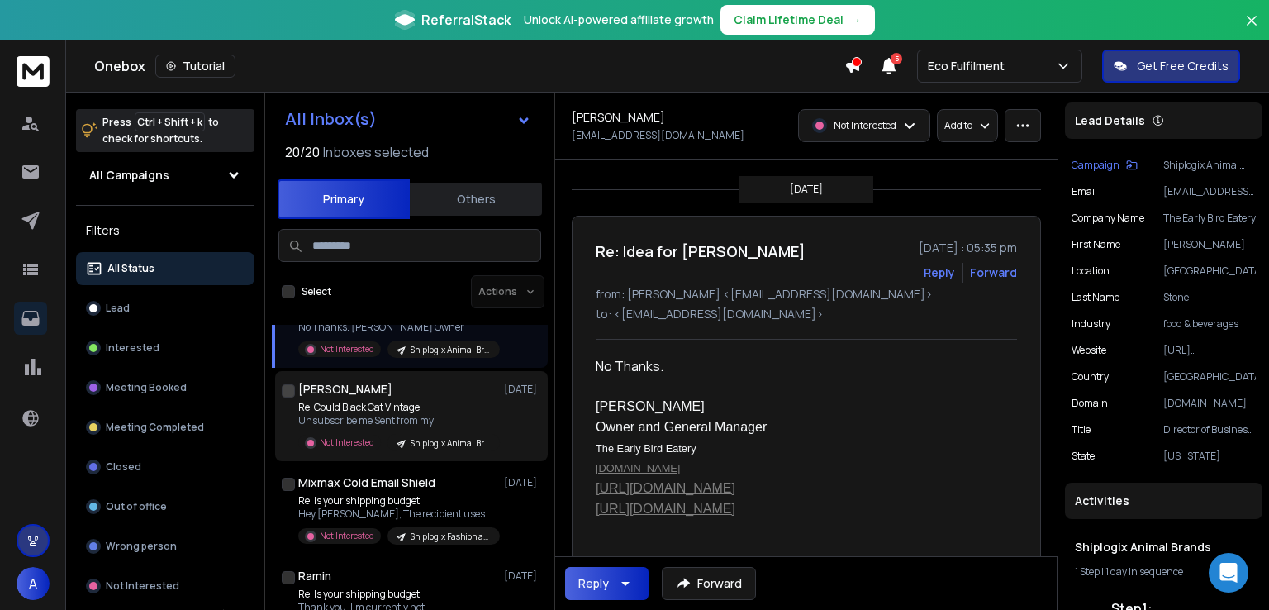
click at [370, 413] on p "Re: Could Black Cat Vintage" at bounding box center [397, 407] width 198 height 13
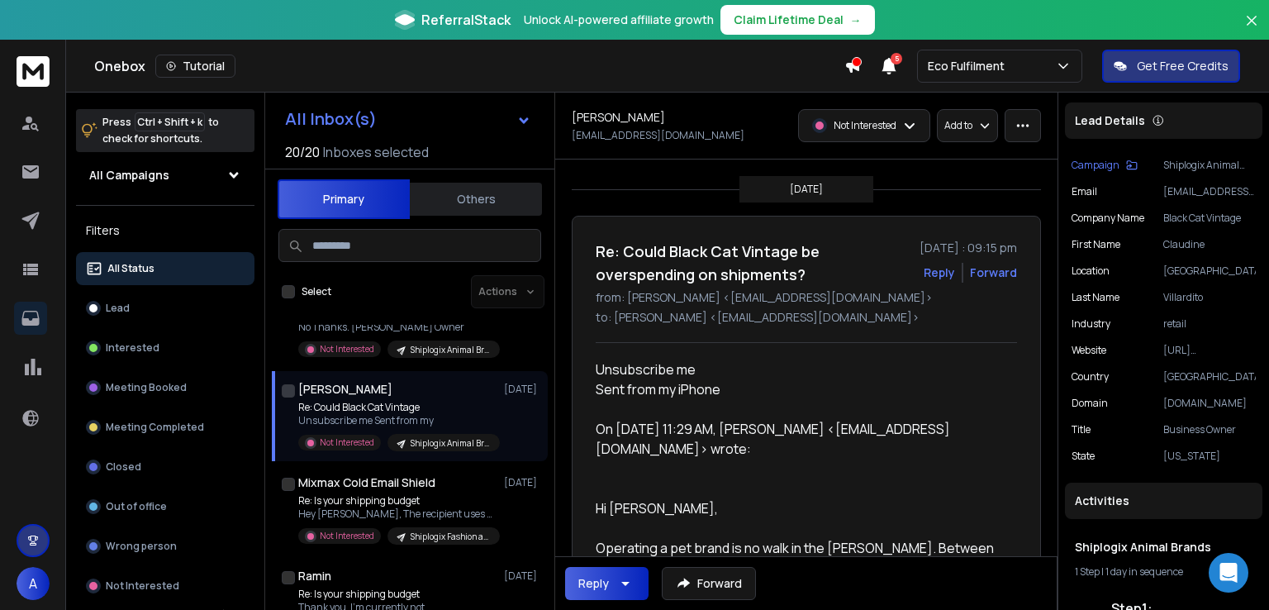
drag, startPoint x: 787, startPoint y: 297, endPoint x: 896, endPoint y: 297, distance: 109.1
click at [896, 297] on p "from: [PERSON_NAME] <[EMAIL_ADDRESS][DOMAIN_NAME]>" at bounding box center [806, 297] width 421 height 17
copy p "[DOMAIN_NAME]"
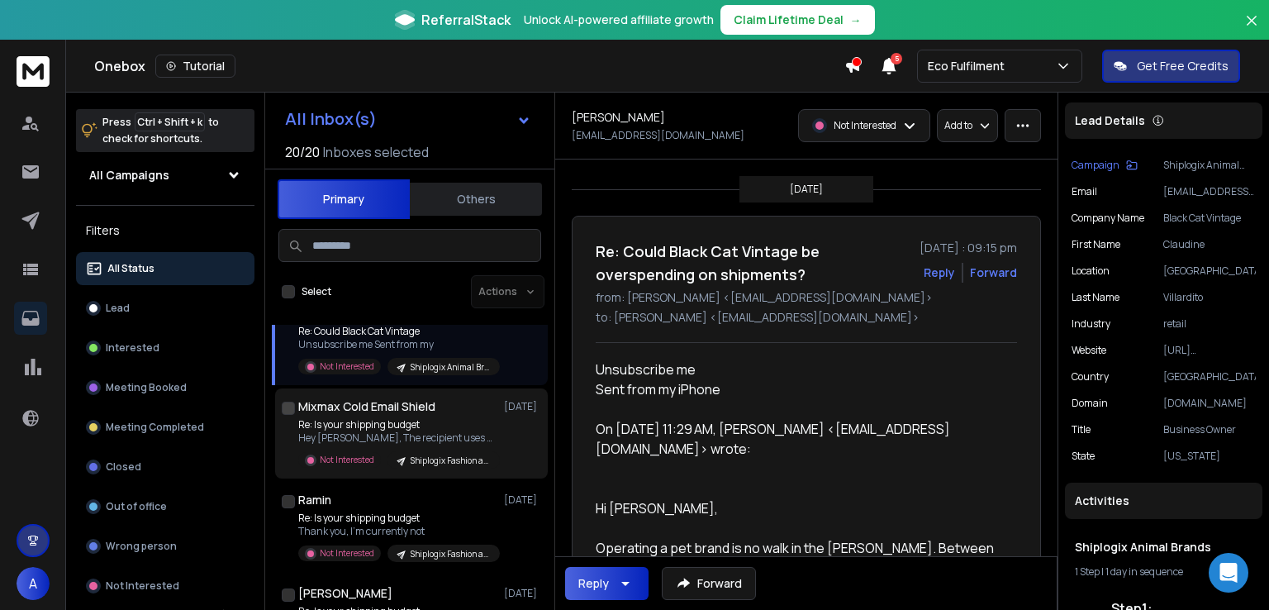
scroll to position [413, 0]
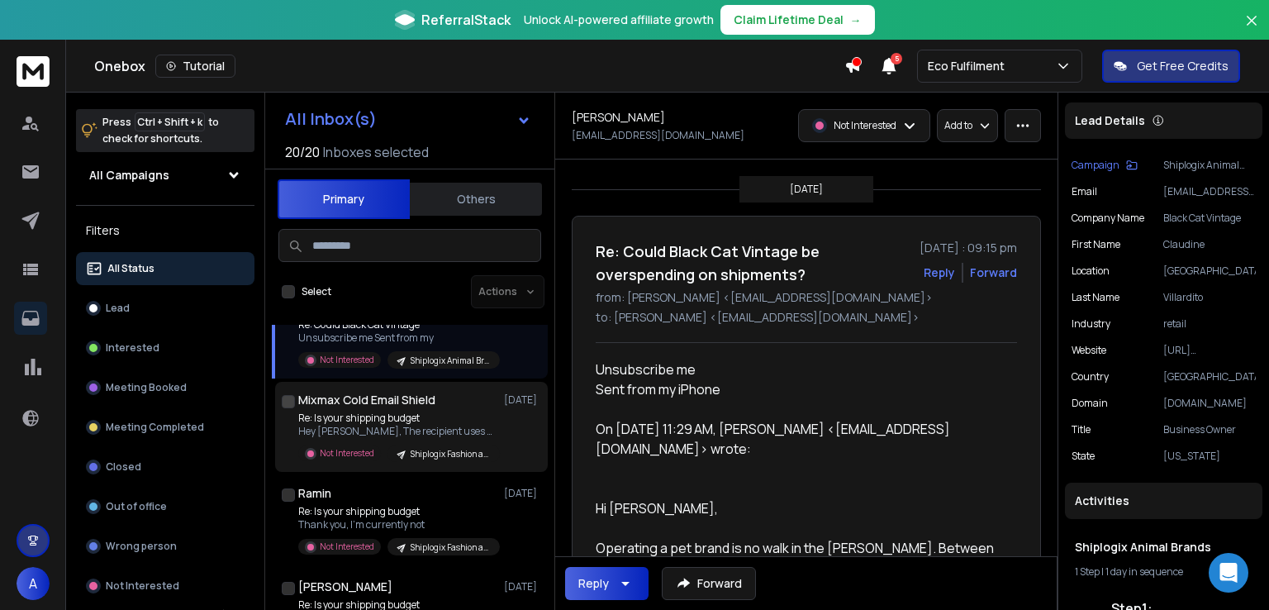
click at [374, 404] on h1 "Mixmax Cold Email Shield" at bounding box center [366, 400] width 137 height 17
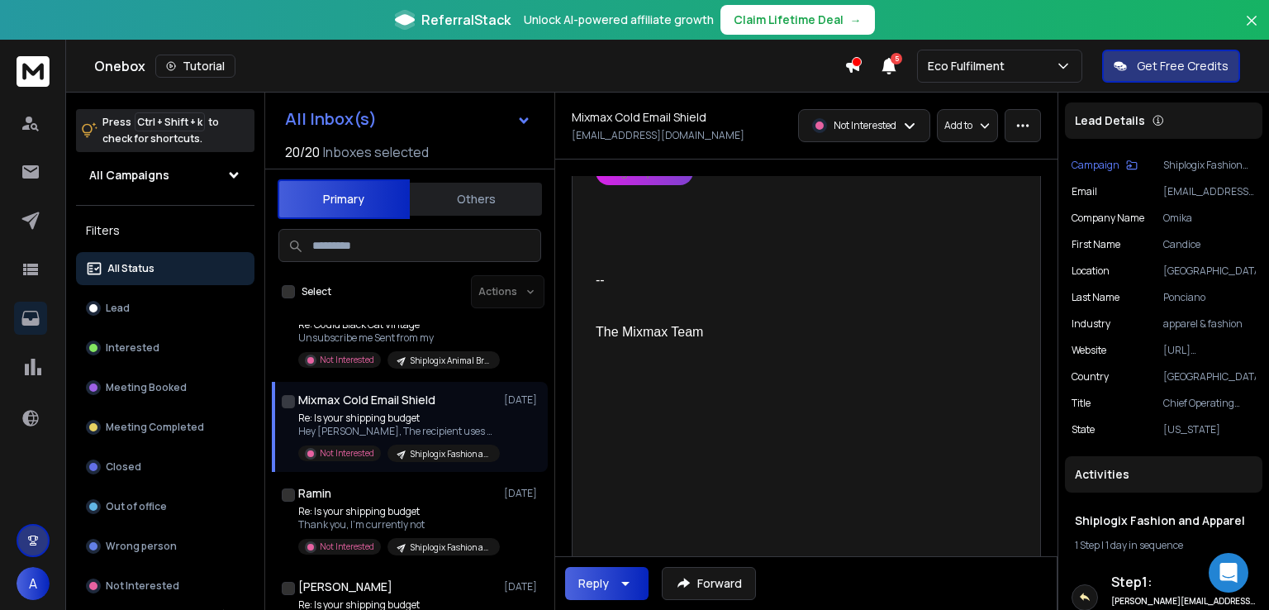
scroll to position [741, 0]
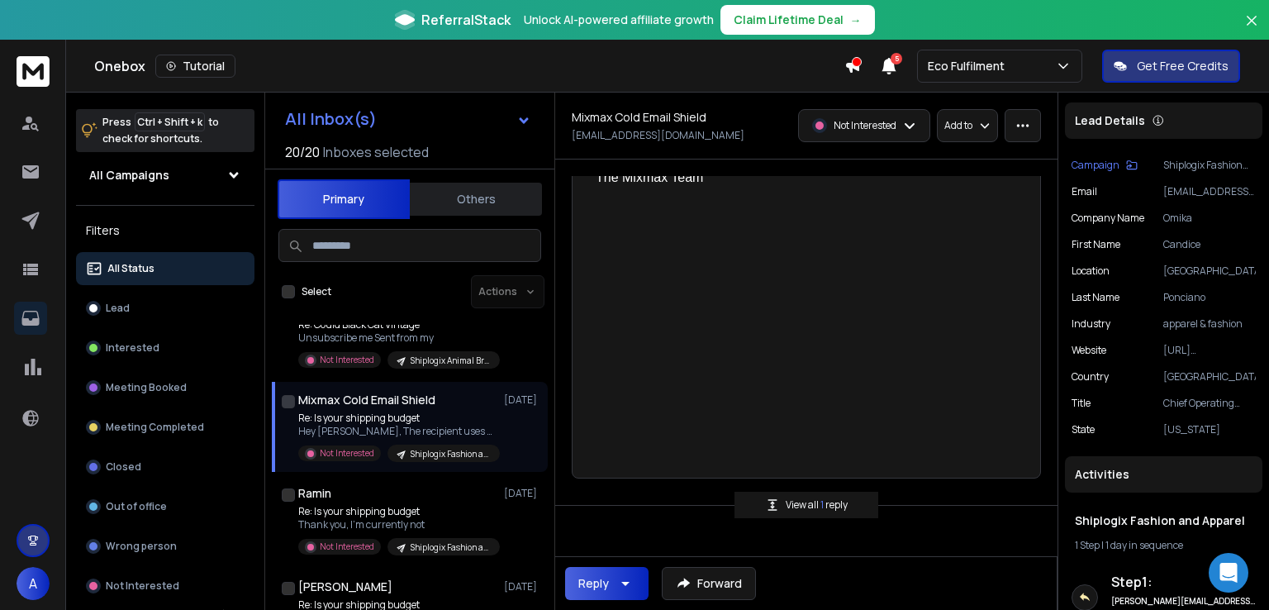
click at [793, 511] on div "View all 1 reply" at bounding box center [806, 505] width 143 height 26
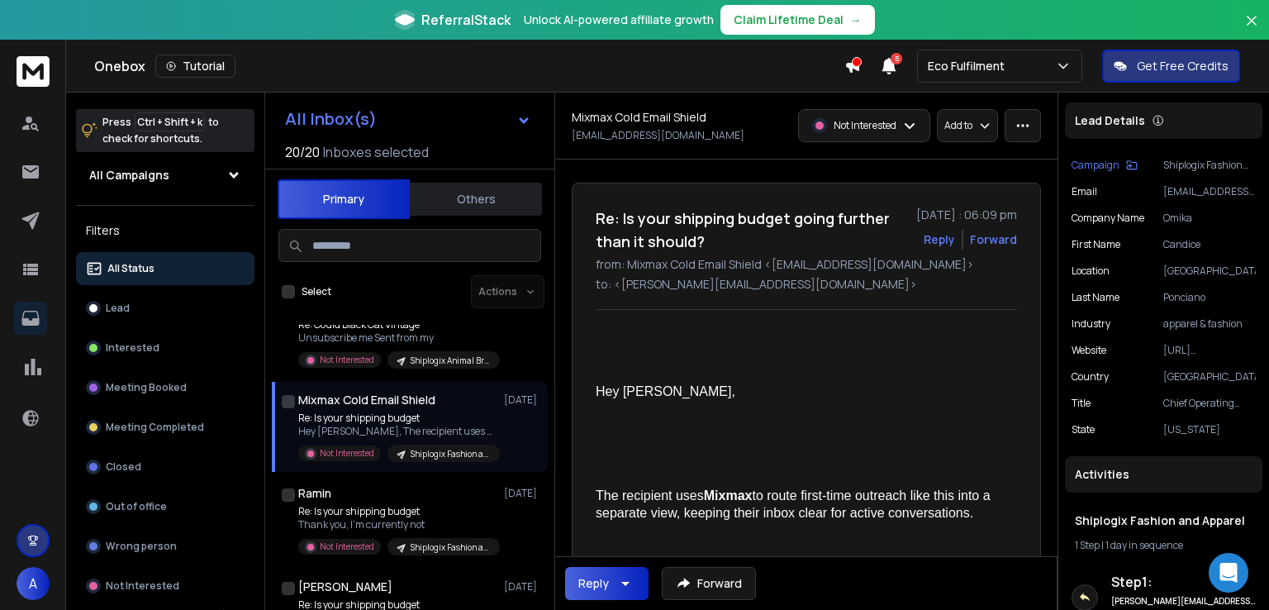
scroll to position [165, 0]
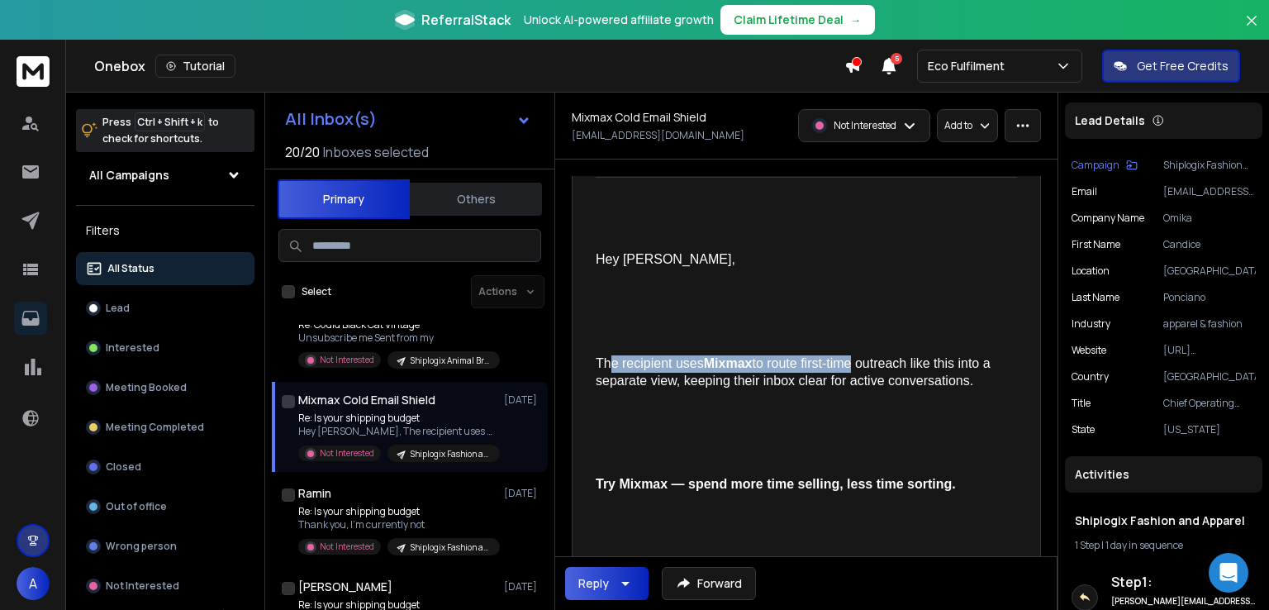
drag, startPoint x: 611, startPoint y: 364, endPoint x: 849, endPoint y: 362, distance: 238.0
click at [849, 362] on div "The recipient uses Mixmax to route first-time outreach like this into a separat…" at bounding box center [800, 372] width 408 height 35
click at [788, 371] on div "The recipient uses Mixmax to route first-time outreach like this into a separat…" at bounding box center [800, 372] width 408 height 35
drag, startPoint x: 773, startPoint y: 365, endPoint x: 934, endPoint y: 362, distance: 162.0
click at [906, 362] on div "The recipient uses Mixmax to route first-time outreach like this into a separat…" at bounding box center [800, 372] width 408 height 35
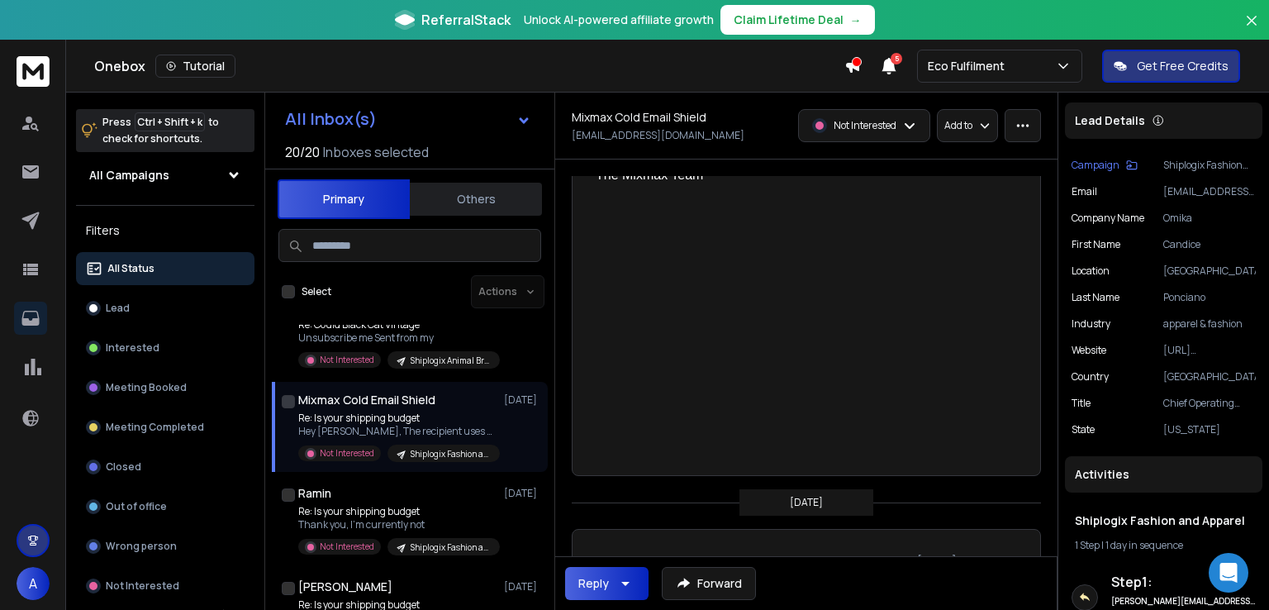
scroll to position [1074, 0]
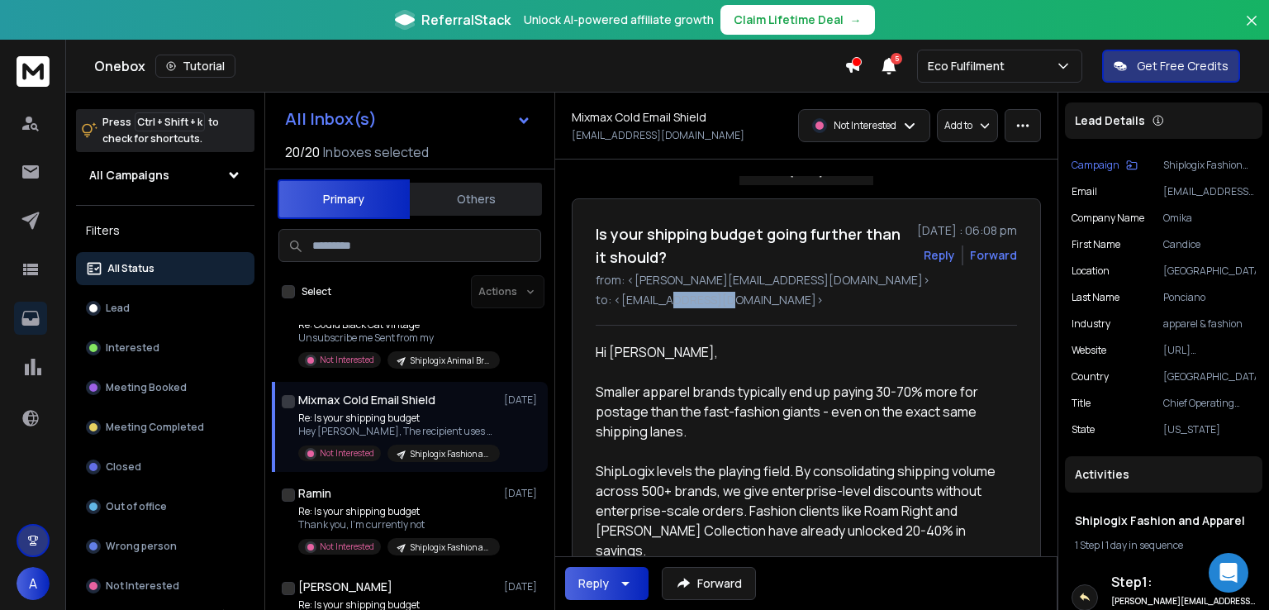
drag, startPoint x: 674, startPoint y: 302, endPoint x: 730, endPoint y: 302, distance: 55.4
click at [730, 302] on p "to: <[EMAIL_ADDRESS][DOMAIN_NAME]>" at bounding box center [806, 300] width 421 height 17
copy p "[DOMAIN_NAME]"
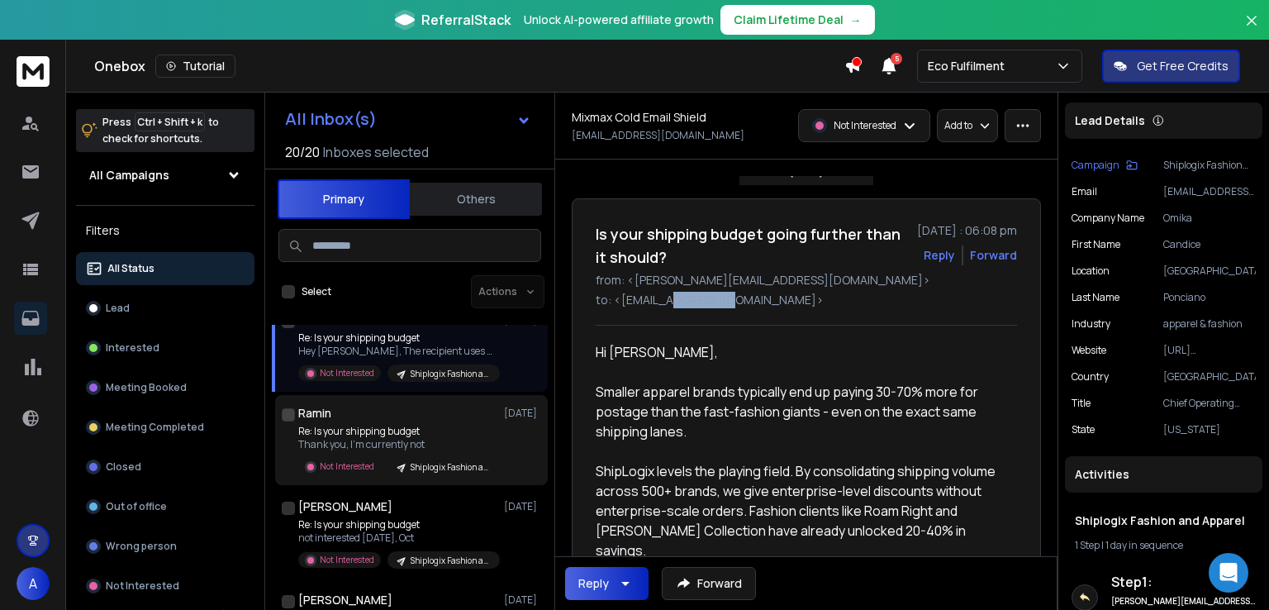
scroll to position [496, 0]
click at [402, 423] on p "Re: Is your shipping budget" at bounding box center [397, 428] width 198 height 13
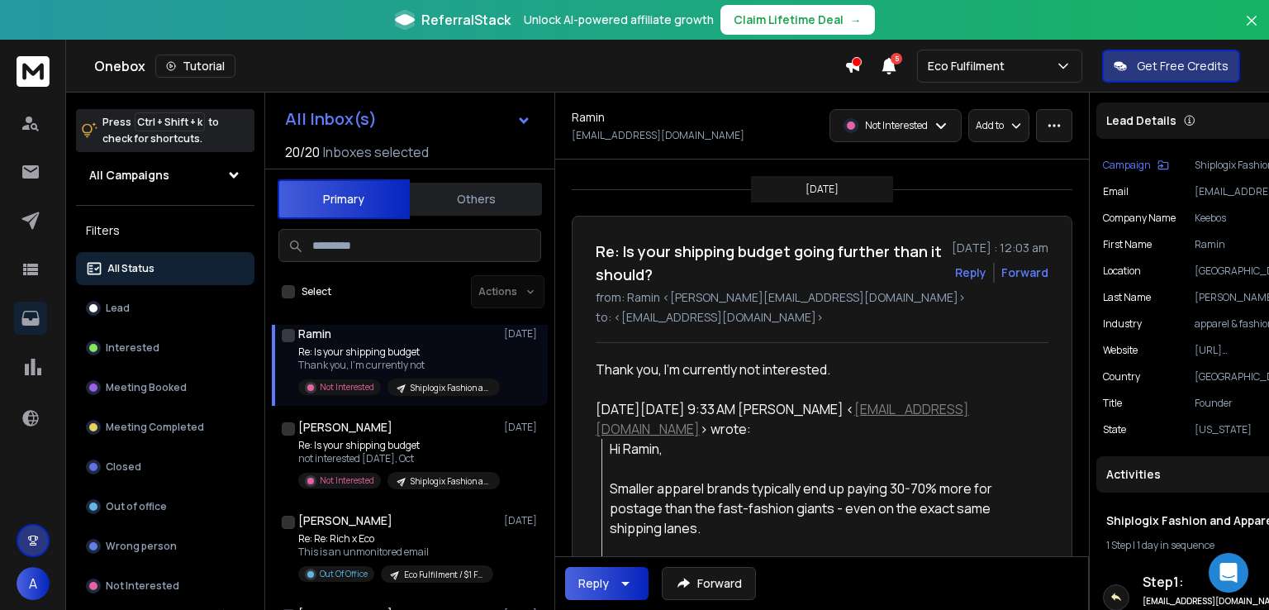
scroll to position [578, 0]
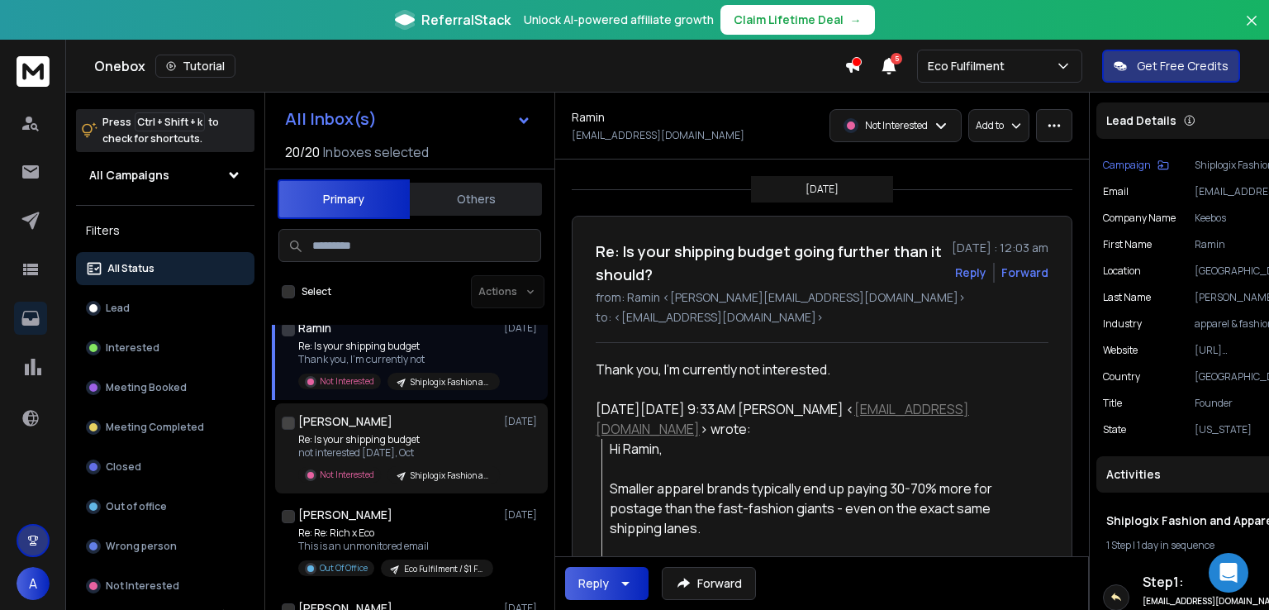
click at [398, 414] on div "[PERSON_NAME] [DATE]" at bounding box center [419, 421] width 243 height 17
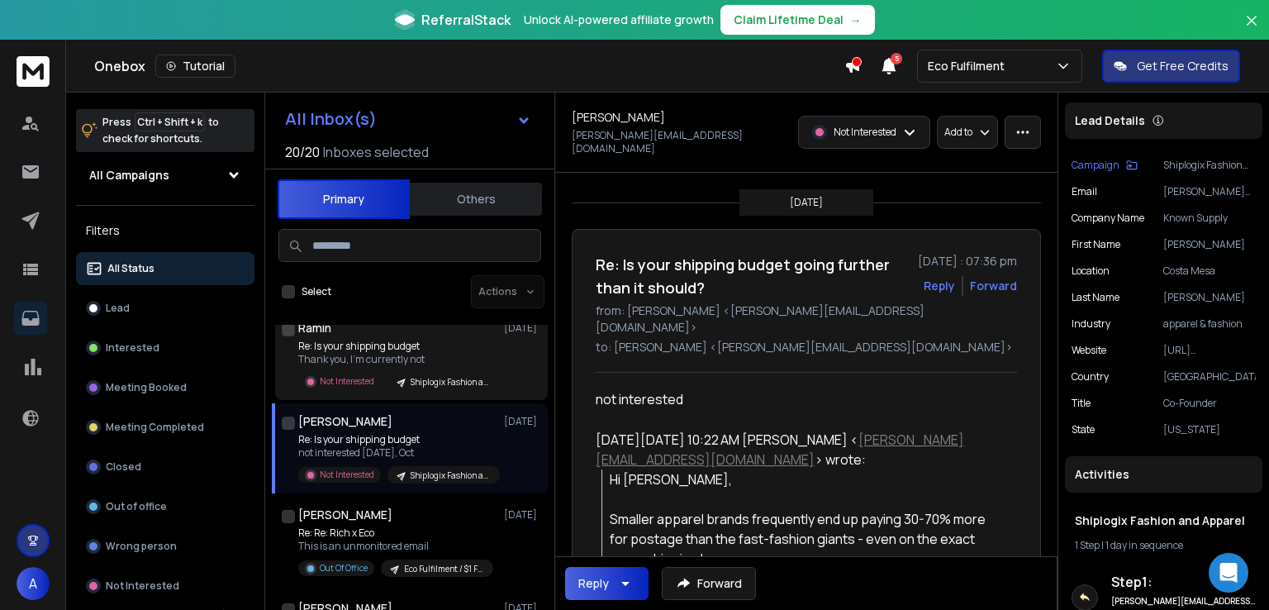
click at [406, 343] on p "Re: Is your shipping budget" at bounding box center [397, 346] width 198 height 13
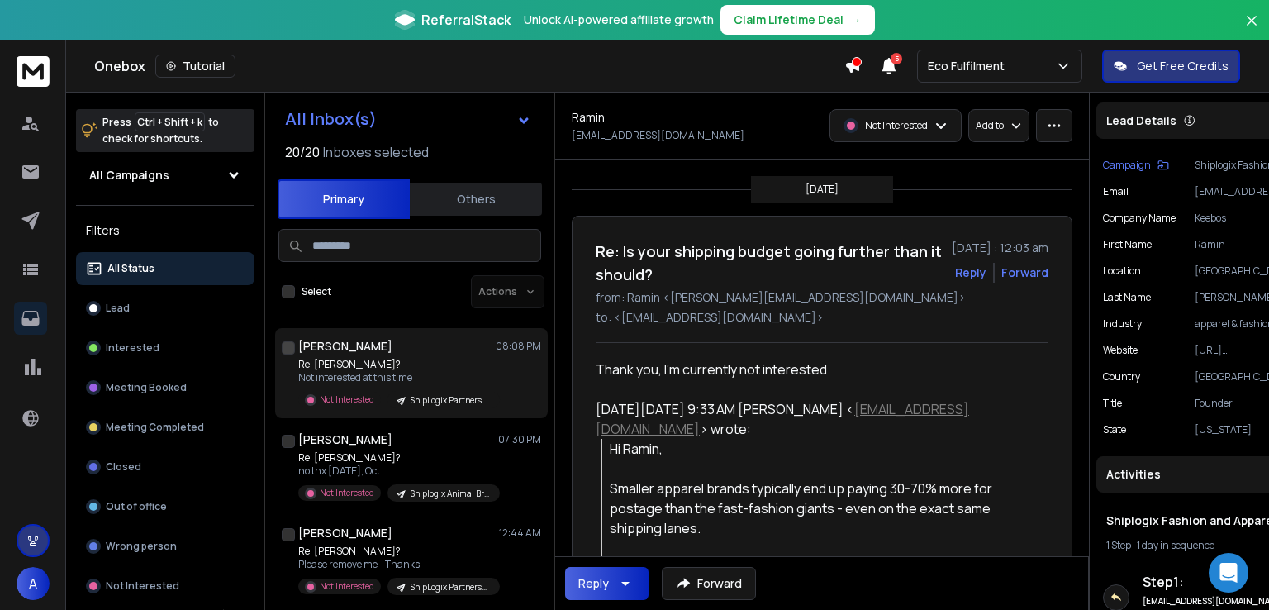
scroll to position [0, 0]
click at [420, 348] on div "[PERSON_NAME] 08:08 PM" at bounding box center [419, 346] width 243 height 17
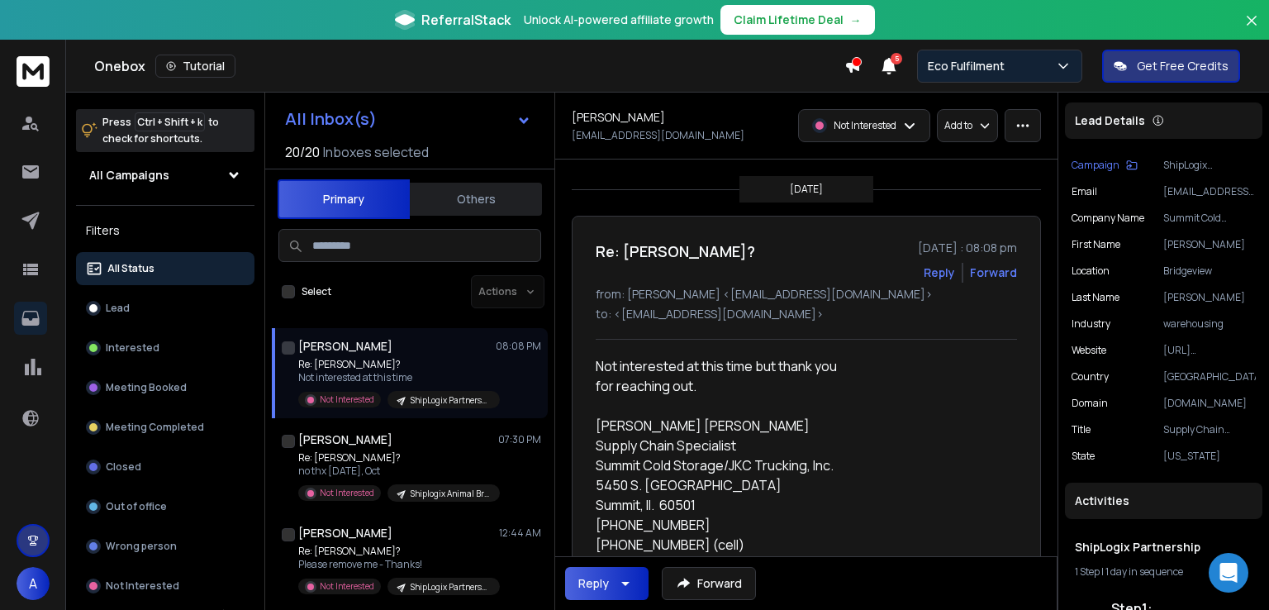
click at [1061, 66] on icon "button" at bounding box center [1063, 66] width 17 height 17
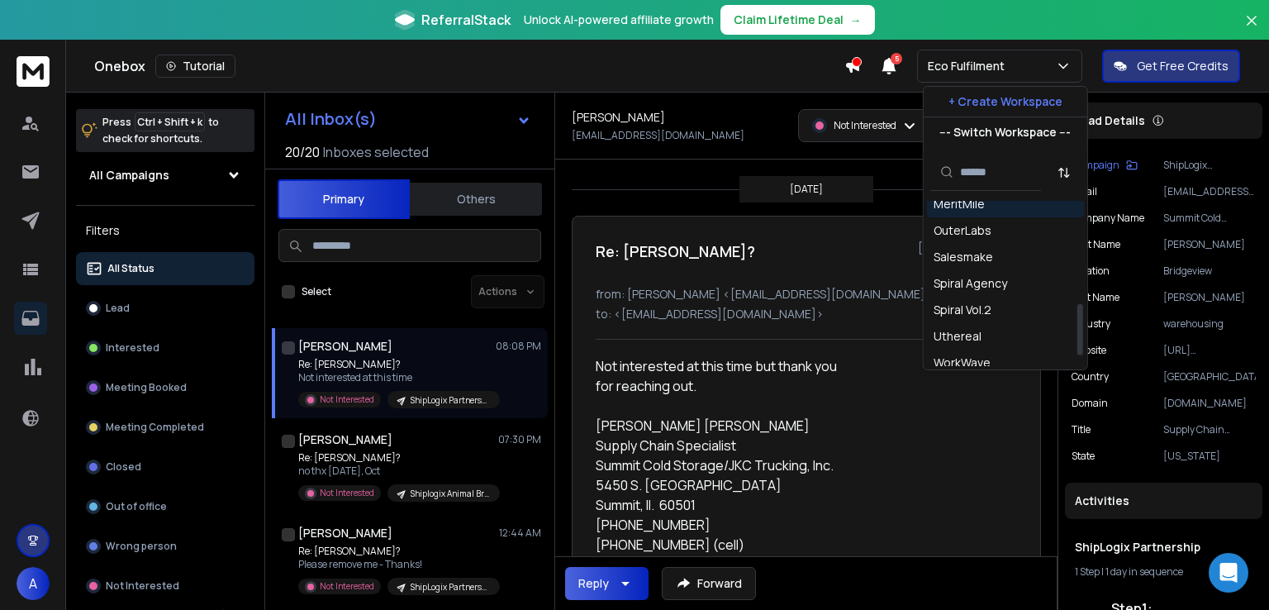
scroll to position [330, 0]
click at [985, 250] on div "Salesmake" at bounding box center [963, 253] width 59 height 17
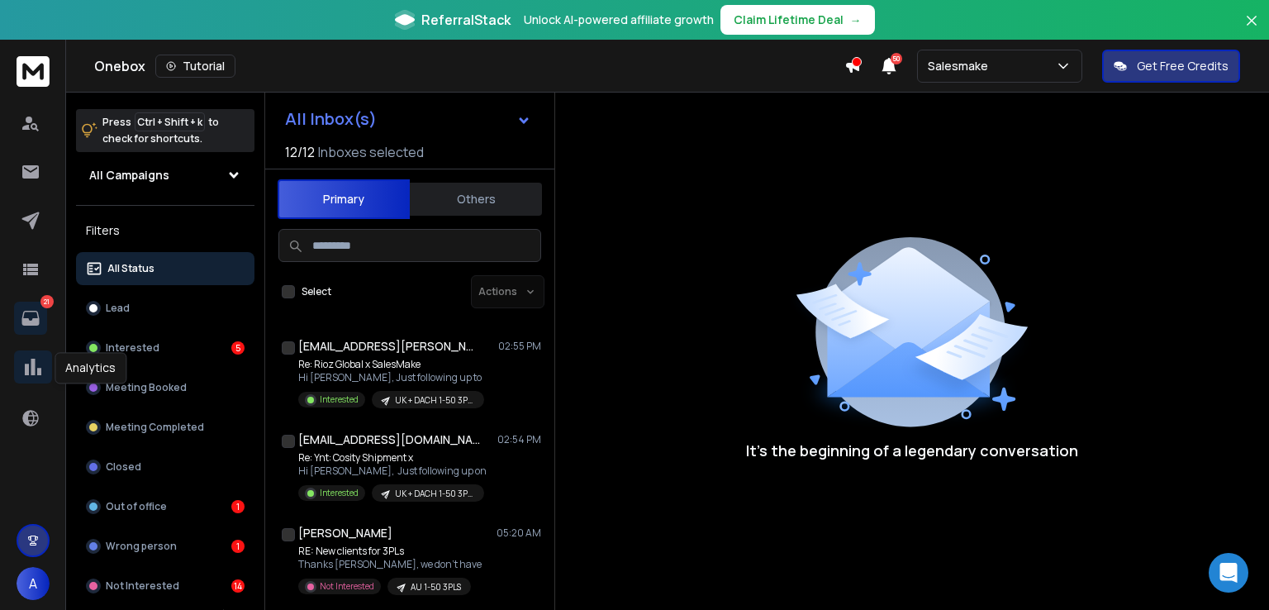
click at [31, 374] on icon at bounding box center [33, 367] width 17 height 17
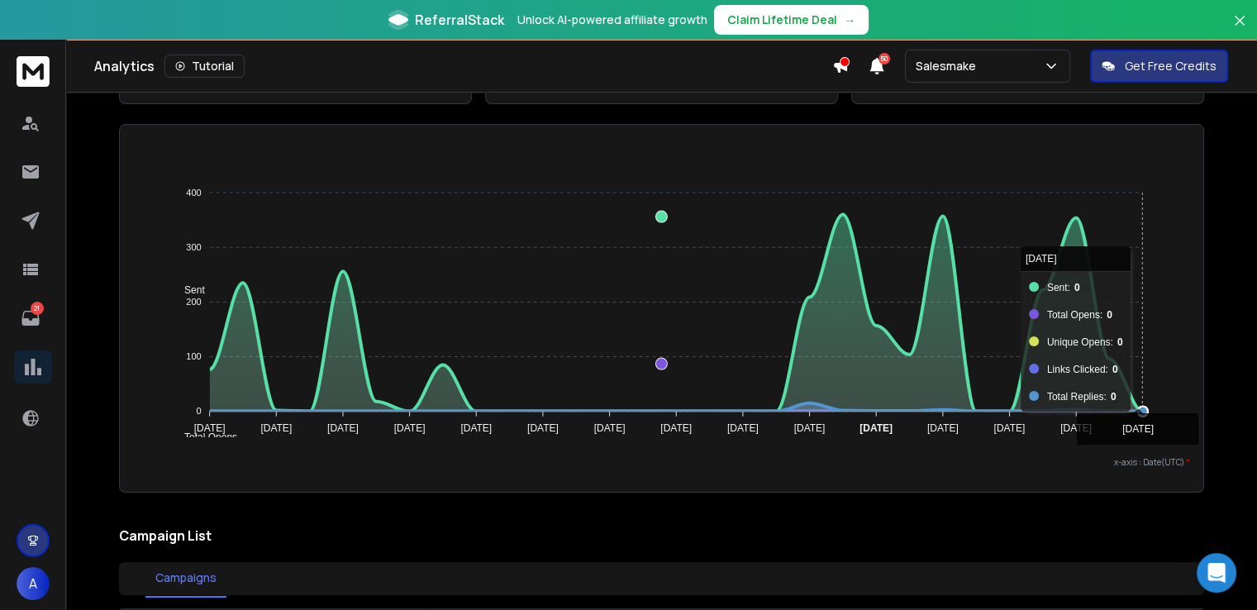
scroll to position [248, 0]
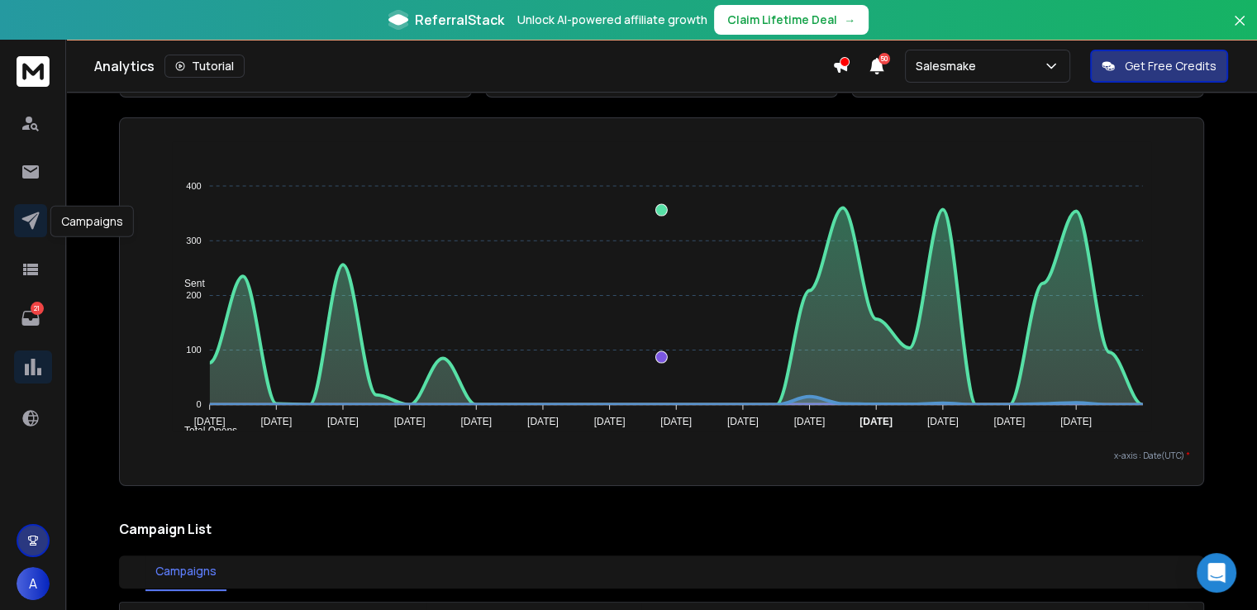
click at [21, 229] on icon at bounding box center [31, 221] width 20 height 20
